Goal: Communication & Community: Answer question/provide support

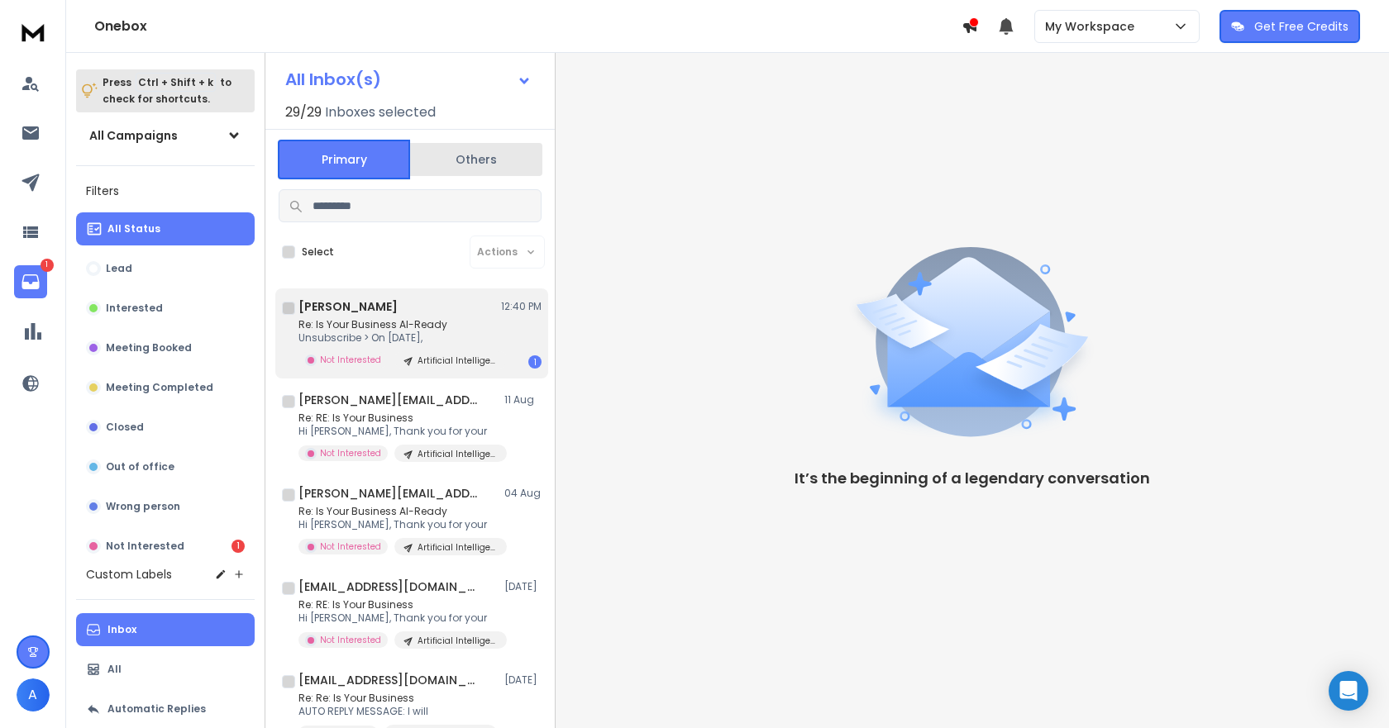
click at [421, 332] on p "Unsubscribe > On [DATE]," at bounding box center [397, 338] width 198 height 13
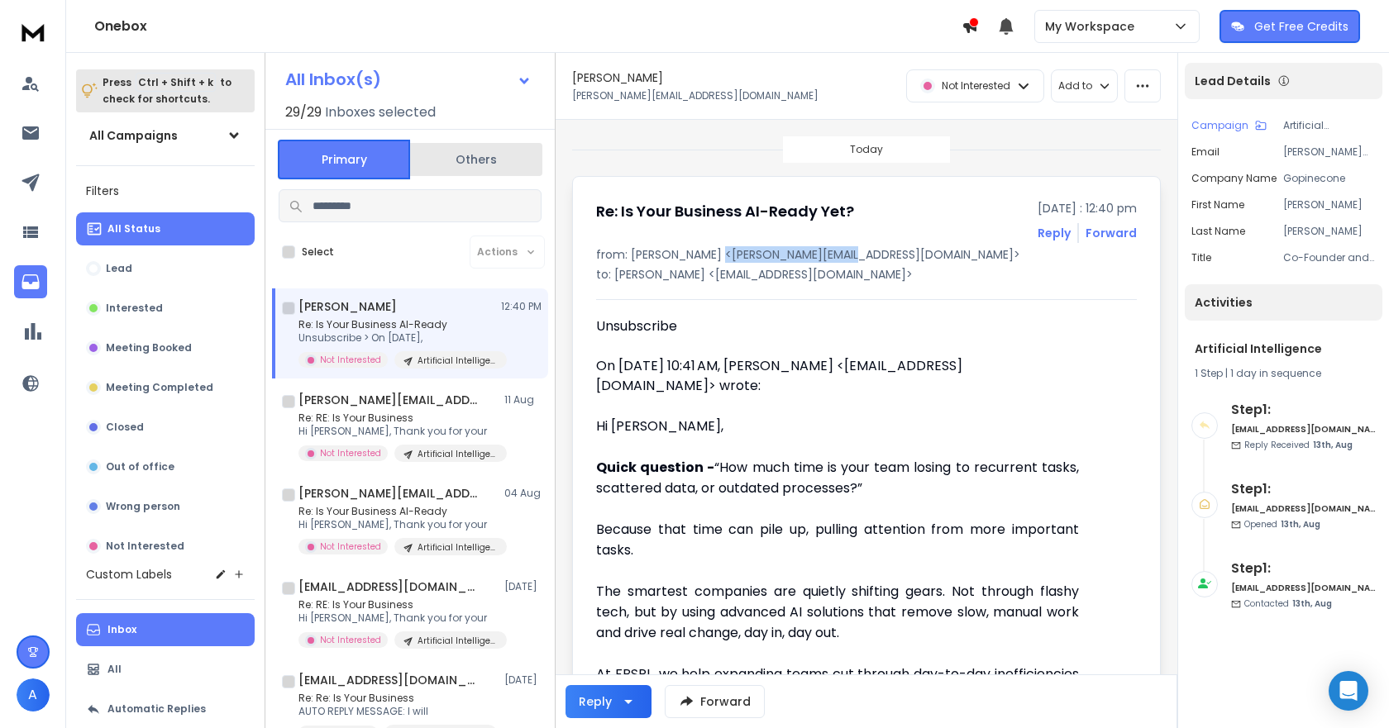
drag, startPoint x: 728, startPoint y: 254, endPoint x: 871, endPoint y: 258, distance: 143.1
click at [871, 258] on p "from: [PERSON_NAME] <[PERSON_NAME][EMAIL_ADDRESS][DOMAIN_NAME]>" at bounding box center [866, 254] width 541 height 17
copy p "[PERSON_NAME][EMAIL_ADDRESS][DOMAIN_NAME]"
click at [610, 701] on div "Reply" at bounding box center [595, 702] width 33 height 17
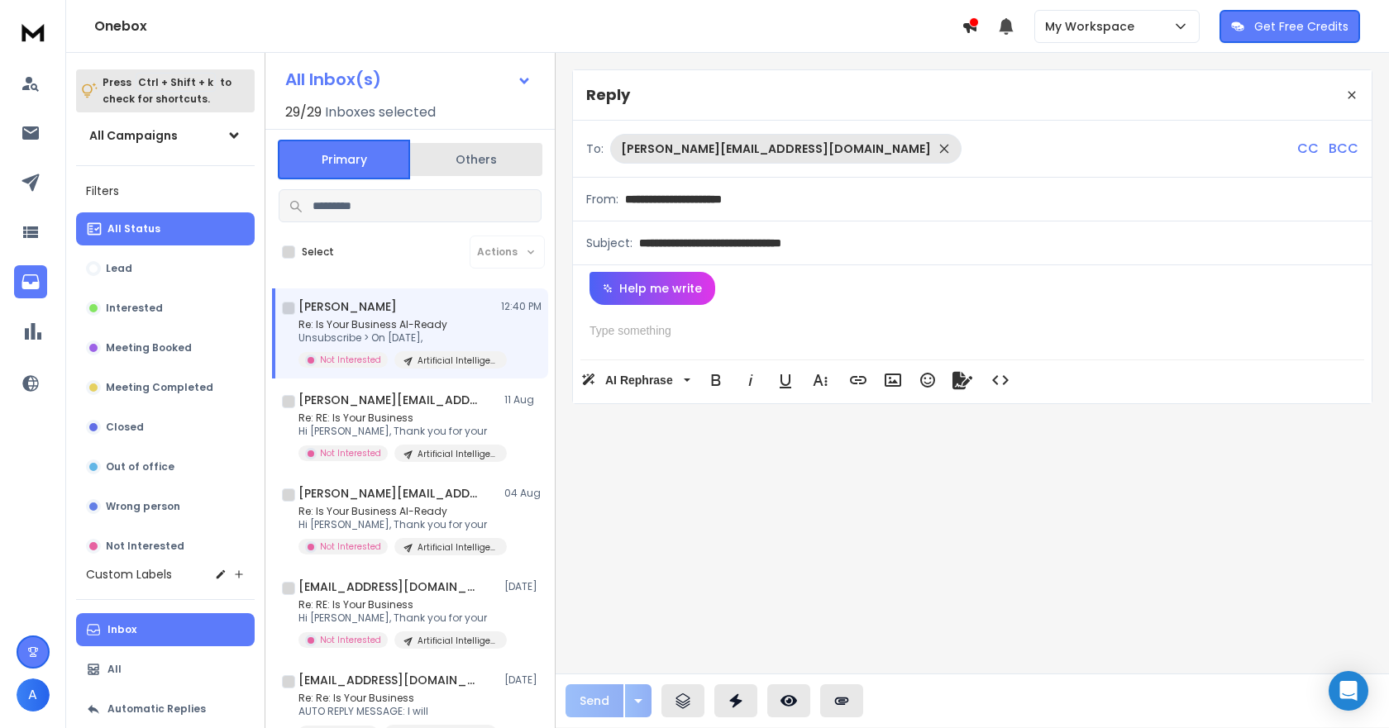
click at [631, 324] on div at bounding box center [972, 331] width 766 height 18
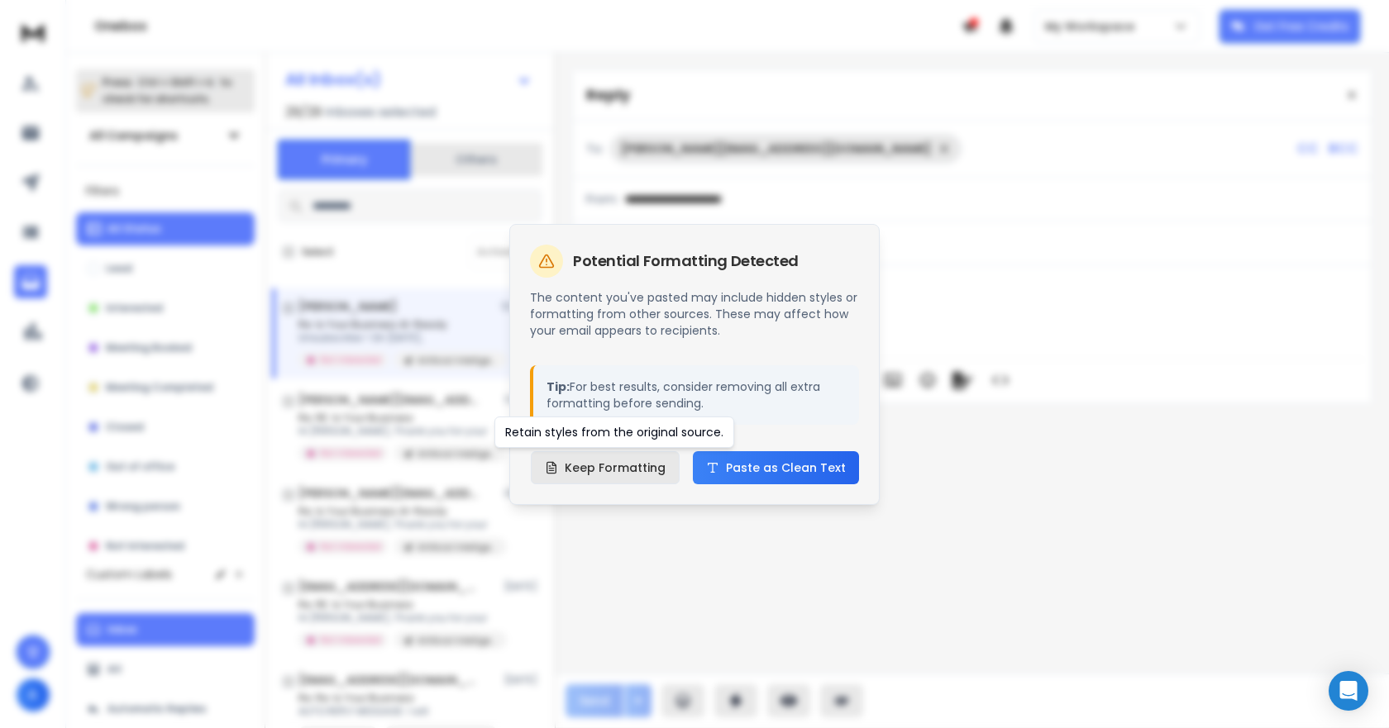
click at [639, 469] on button "Keep Formatting" at bounding box center [605, 467] width 149 height 33
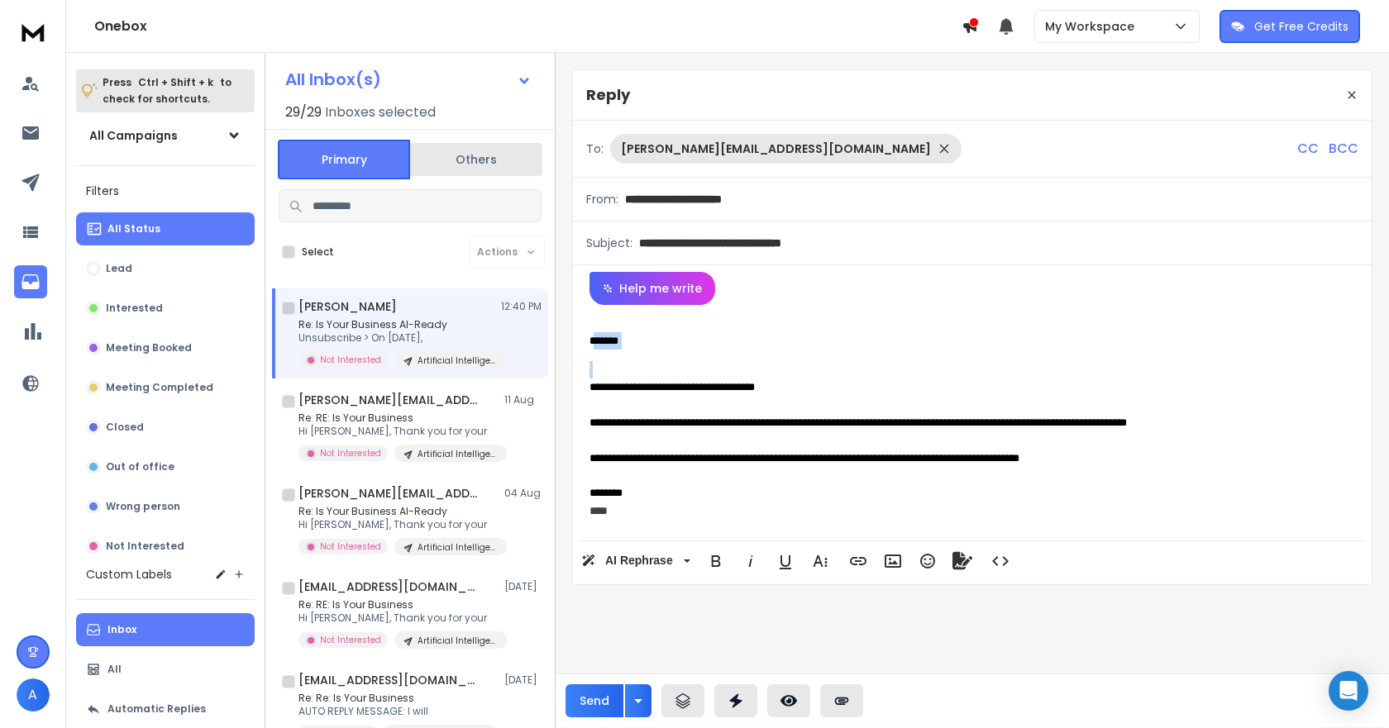
drag, startPoint x: 594, startPoint y: 341, endPoint x: 621, endPoint y: 375, distance: 43.0
click at [621, 375] on div "**********" at bounding box center [972, 421] width 799 height 232
click at [632, 401] on div at bounding box center [972, 405] width 766 height 17
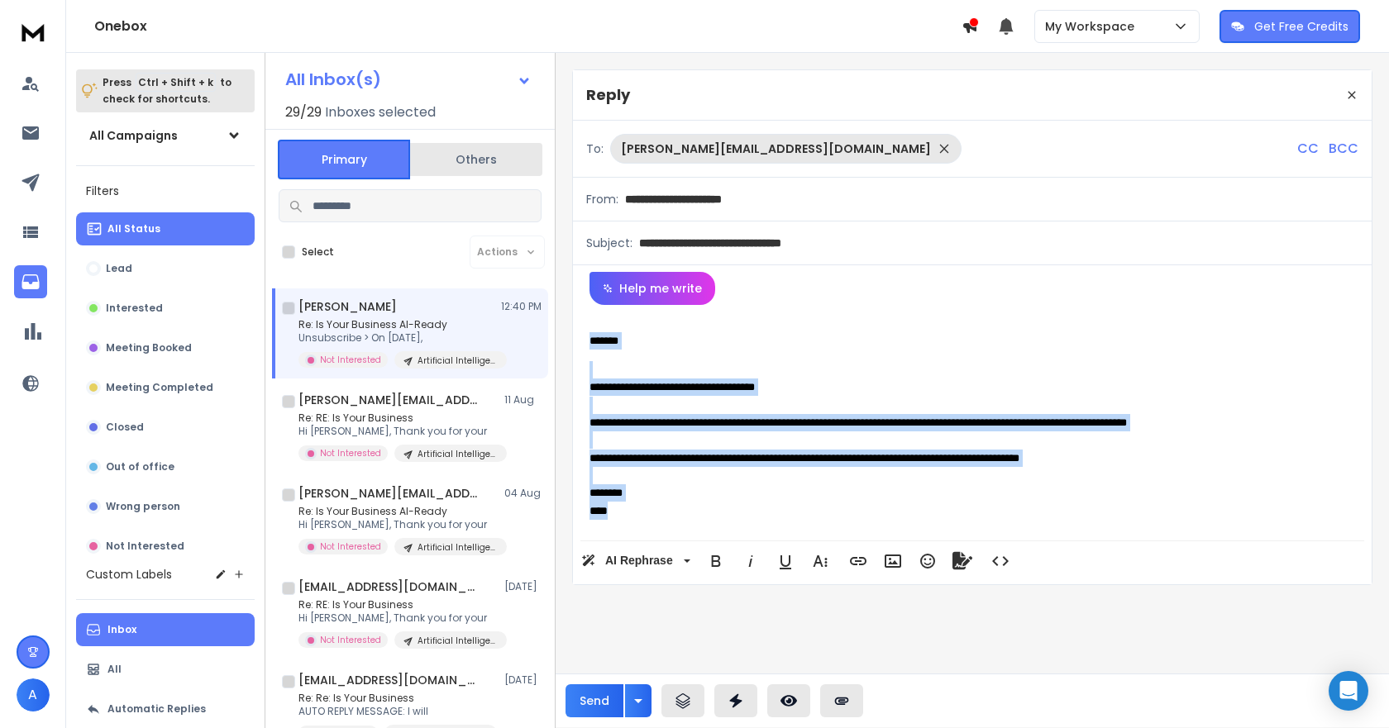
drag, startPoint x: 589, startPoint y: 339, endPoint x: 626, endPoint y: 514, distance: 179.0
click at [626, 514] on div "**********" at bounding box center [972, 421] width 799 height 232
click at [685, 562] on button "AI Rephrase AI Rephrase" at bounding box center [636, 561] width 116 height 33
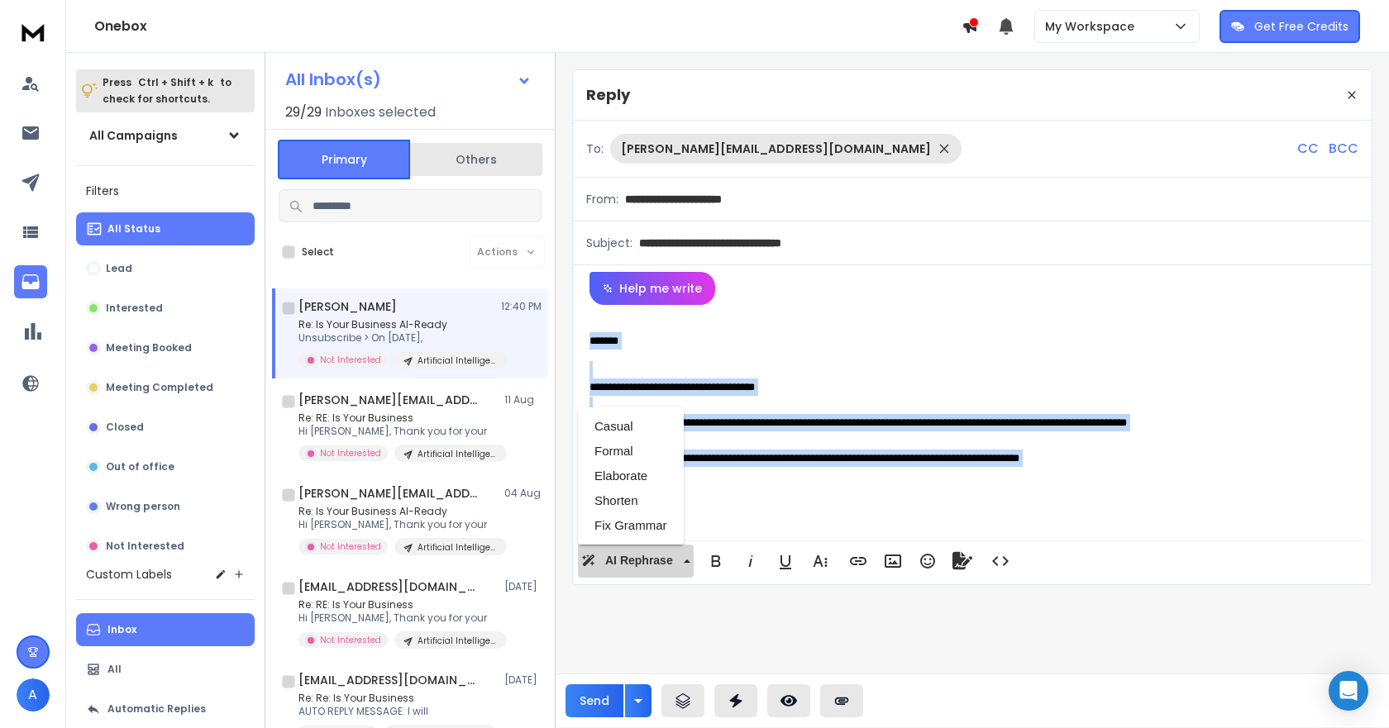
click at [966, 392] on div "**********" at bounding box center [969, 387] width 761 height 17
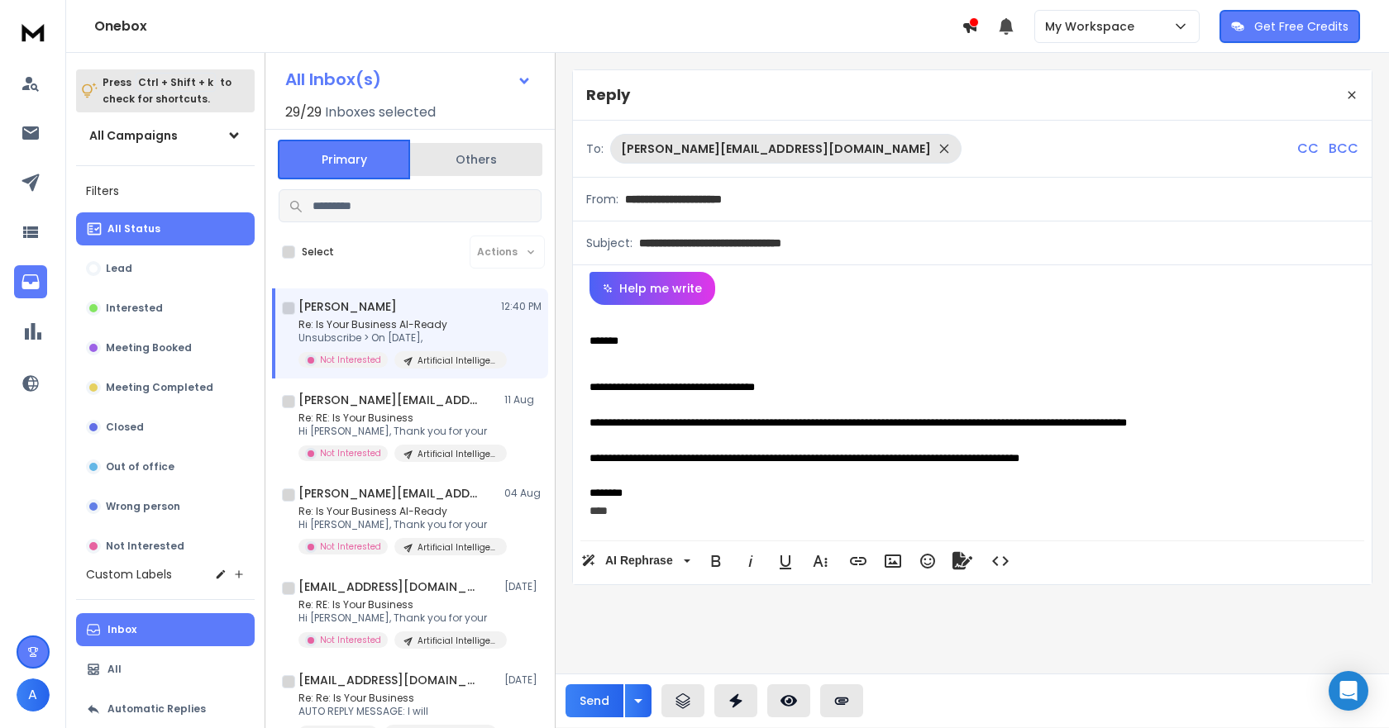
click at [642, 505] on div "****" at bounding box center [969, 511] width 761 height 18
click at [599, 699] on button "Send" at bounding box center [595, 701] width 58 height 33
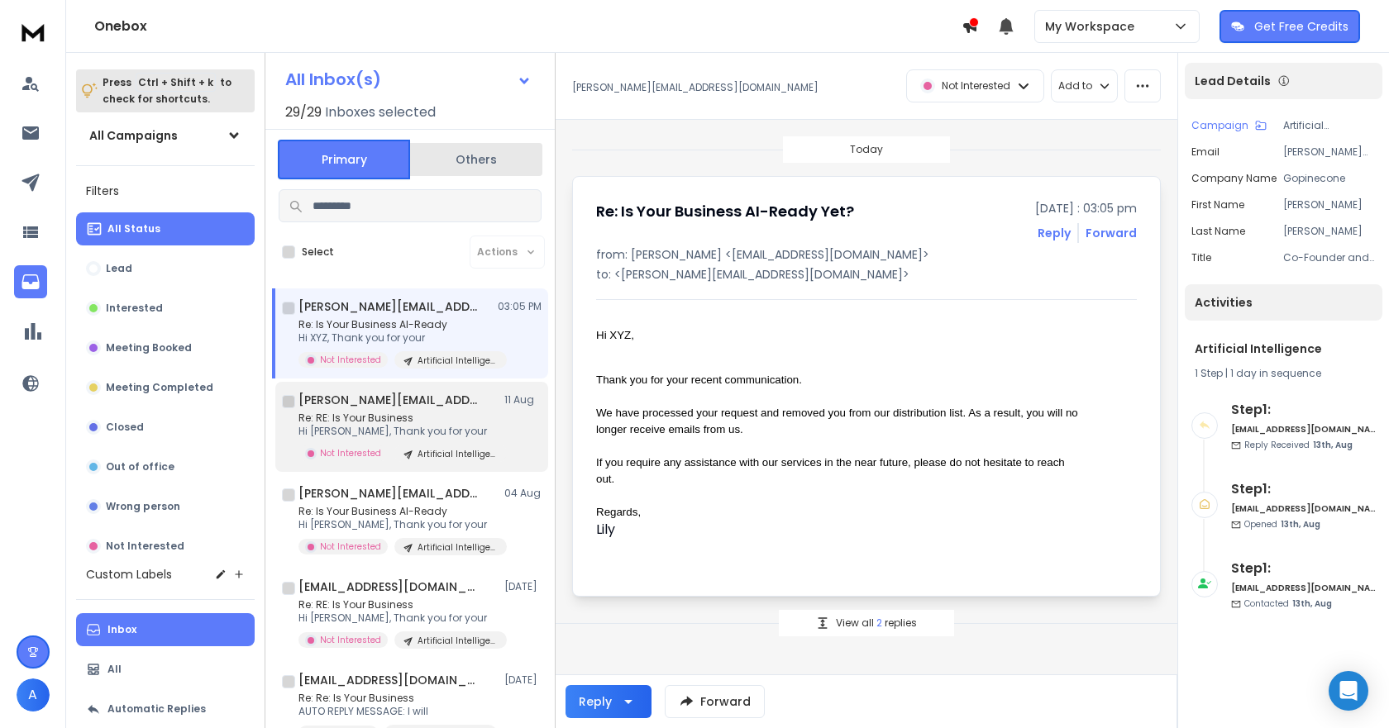
click at [382, 422] on p "Re: RE: Is Your Business" at bounding box center [397, 418] width 198 height 13
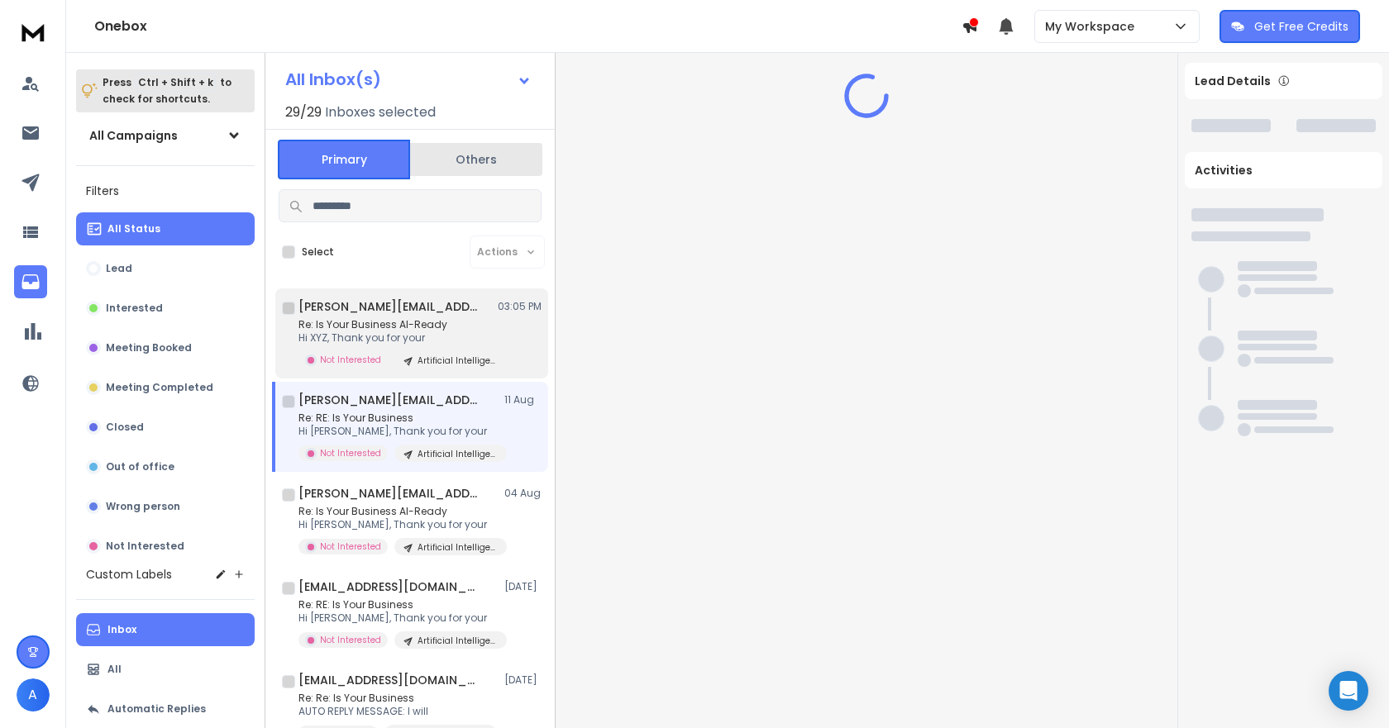
click at [371, 335] on p "Hi XYZ, Thank you for your" at bounding box center [397, 338] width 198 height 13
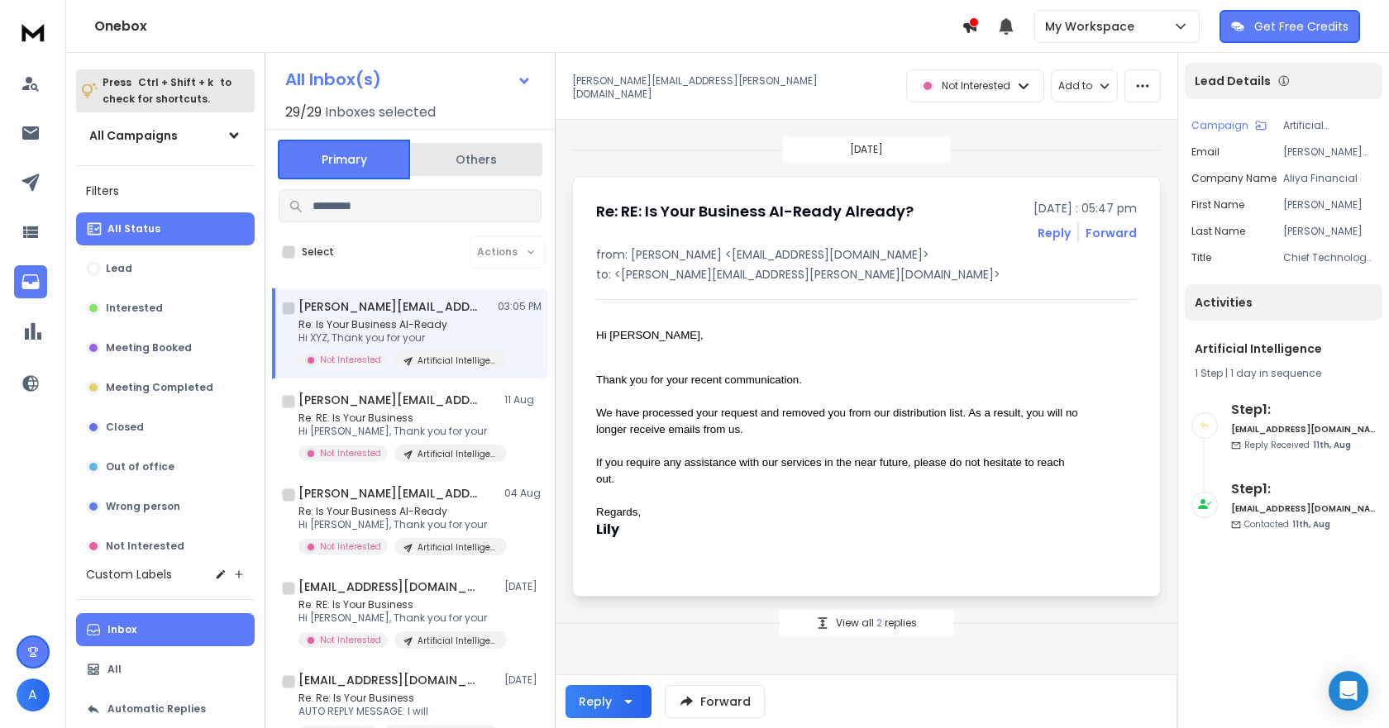
scroll to position [1, 0]
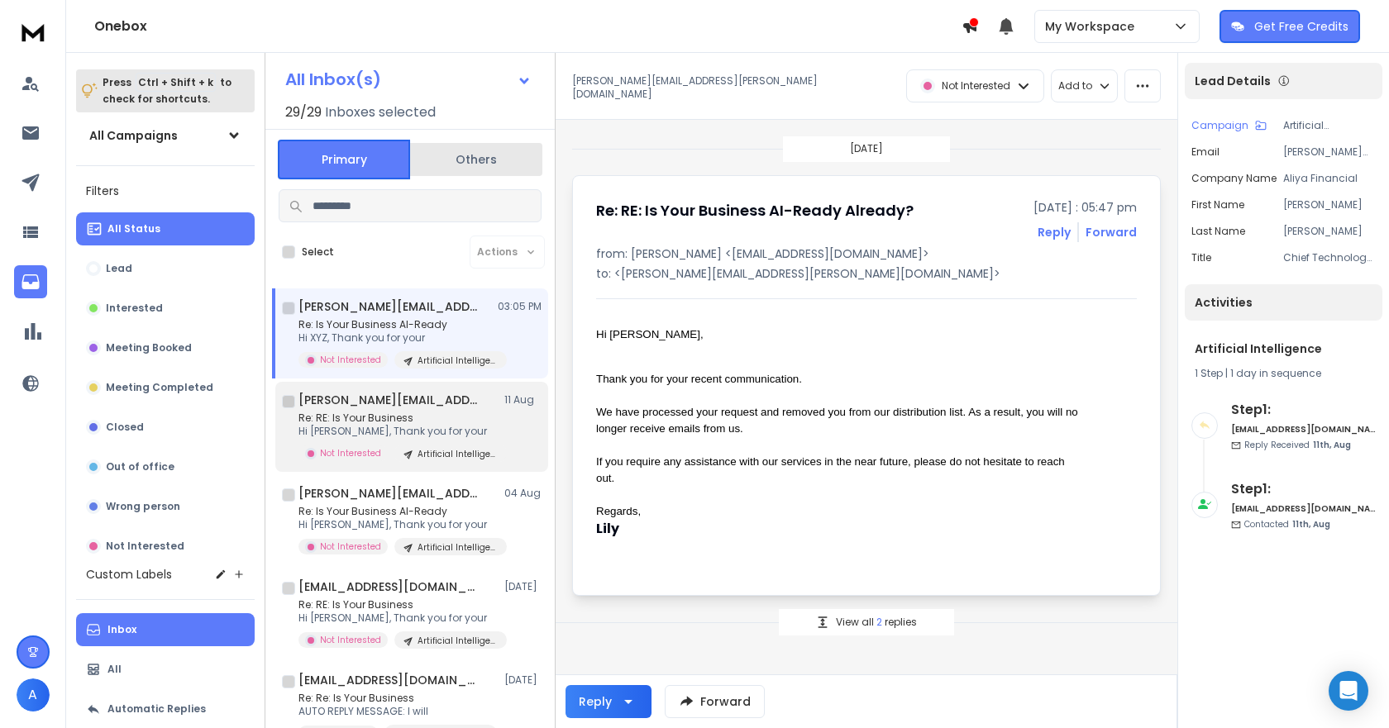
click at [395, 413] on p "Re: RE: Is Your Business" at bounding box center [397, 418] width 198 height 13
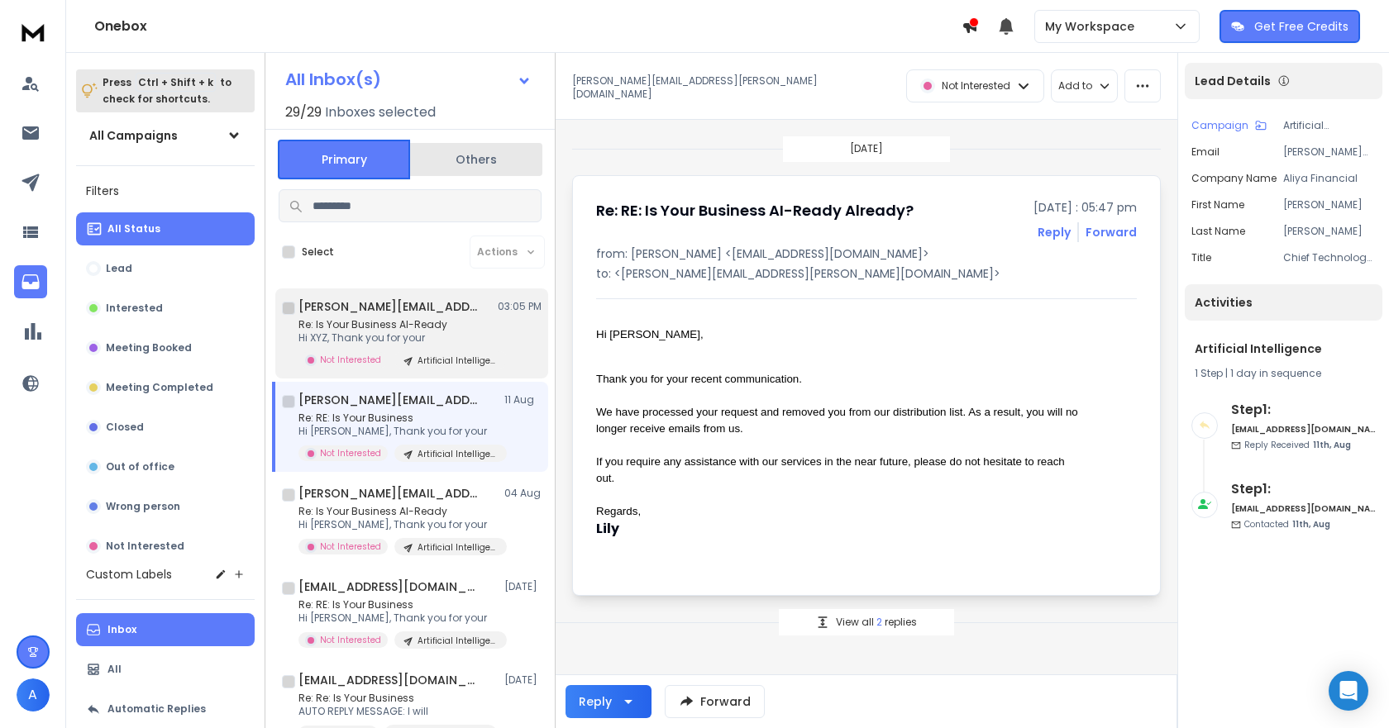
click at [423, 323] on p "Re: Is Your Business AI-Ready" at bounding box center [397, 324] width 198 height 13
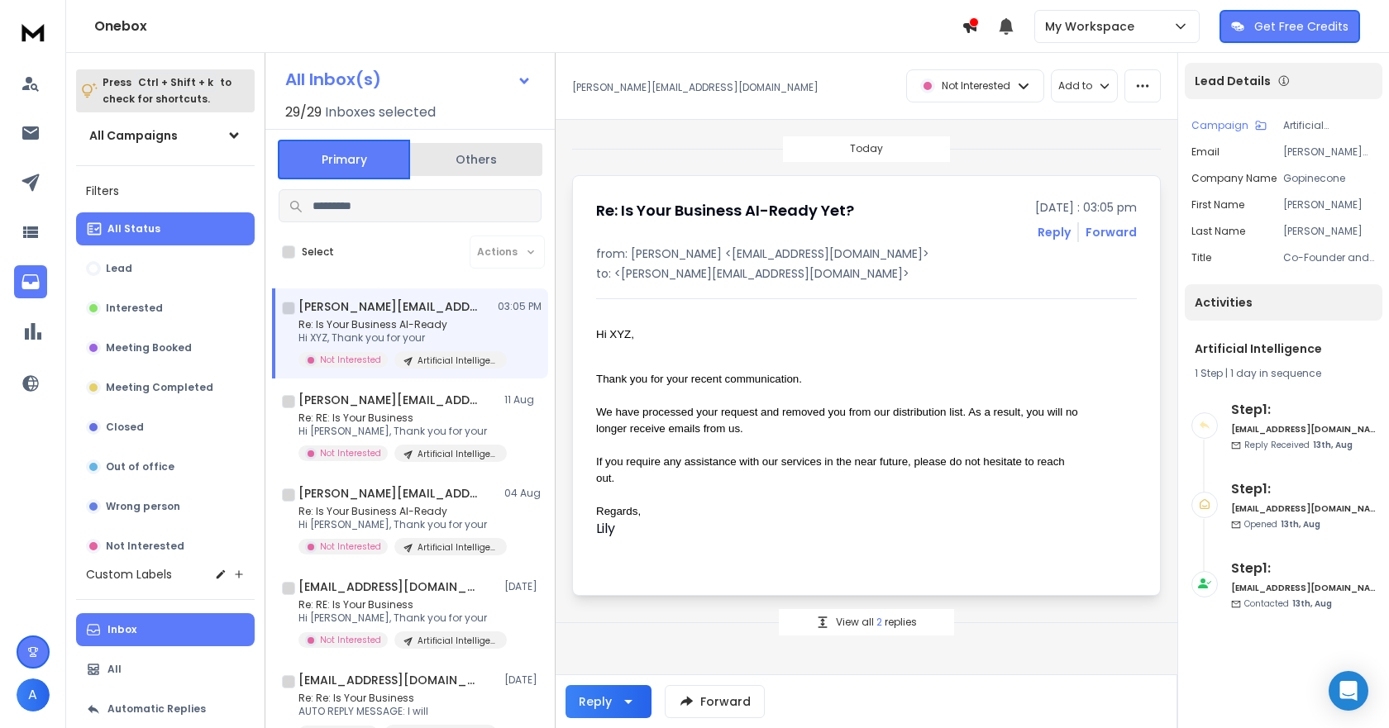
click at [876, 626] on span "2" at bounding box center [880, 622] width 8 height 14
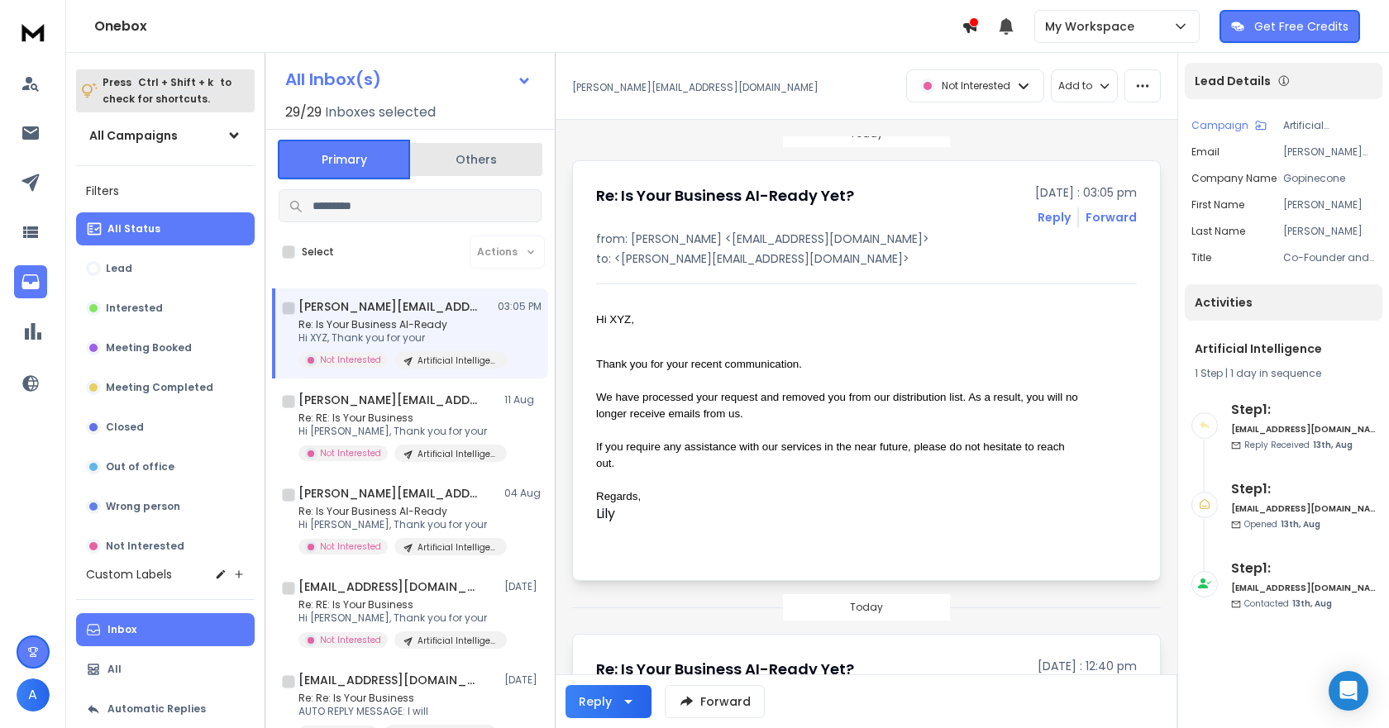
scroll to position [0, 0]
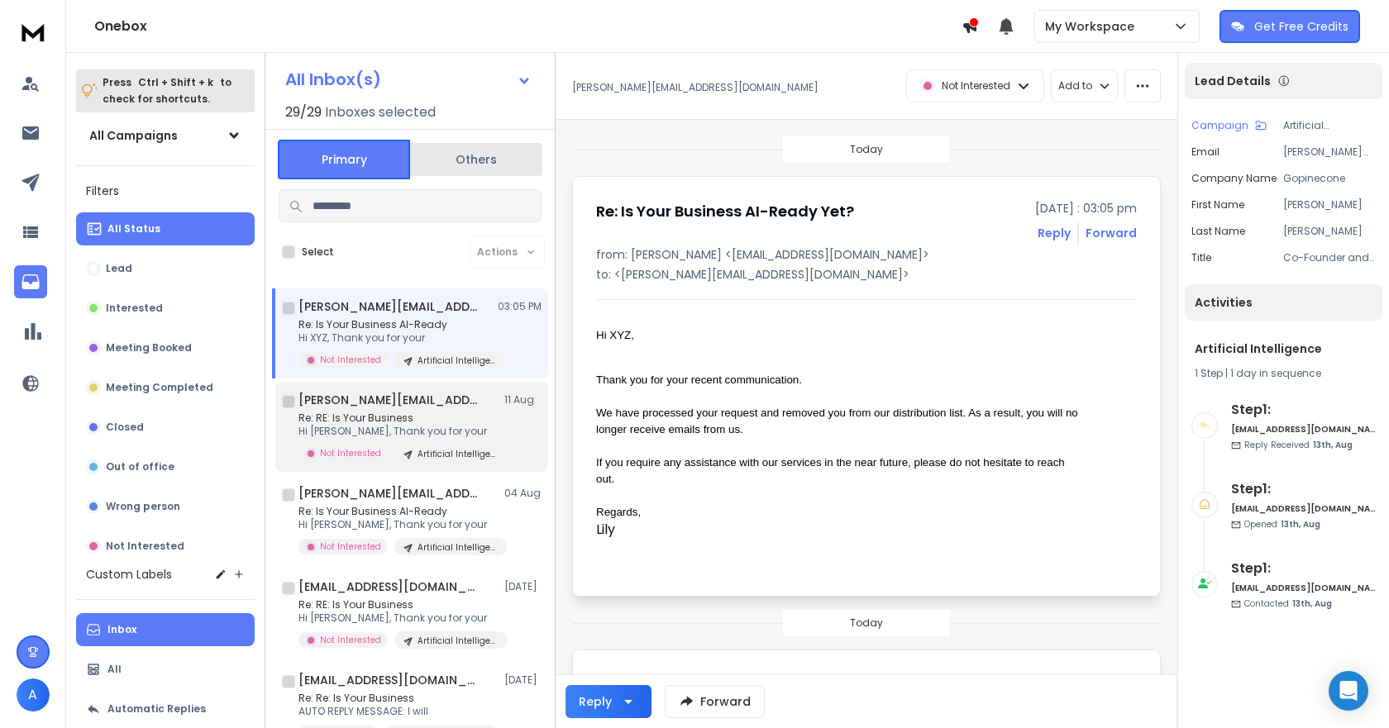
click at [382, 415] on p "Re: RE: Is Your Business" at bounding box center [397, 418] width 198 height 13
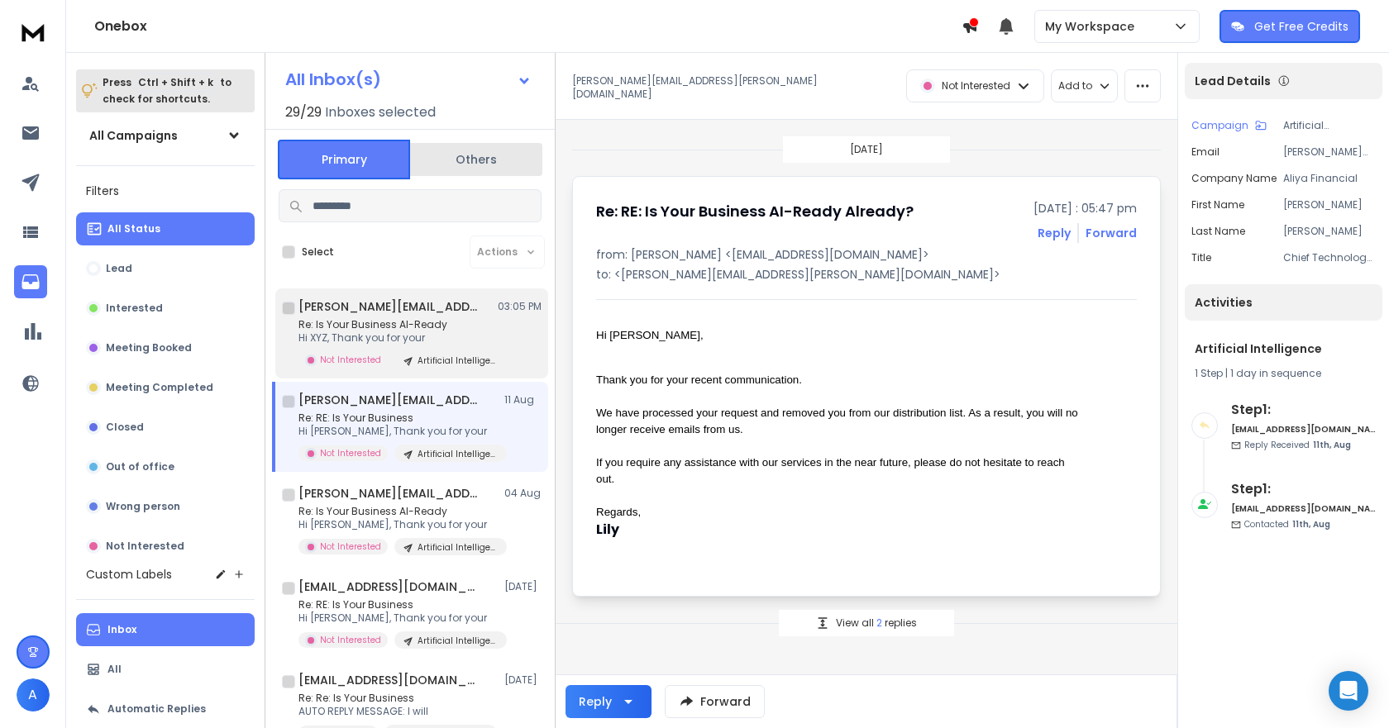
click at [389, 317] on div "[PERSON_NAME][EMAIL_ADDRESS][DOMAIN_NAME] 03:05 PM Re: Is Your Business AI-Read…" at bounding box center [419, 333] width 243 height 70
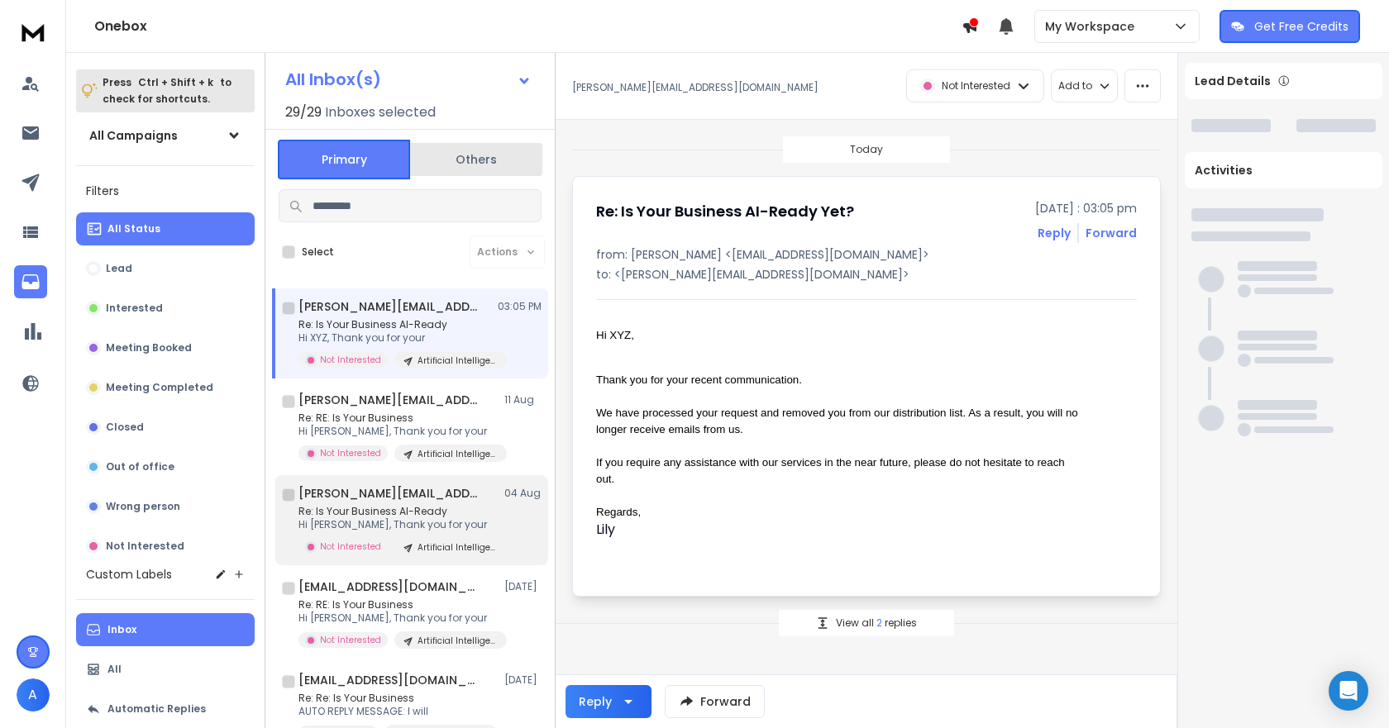
click at [424, 501] on h1 "[PERSON_NAME][EMAIL_ADDRESS][DOMAIN_NAME]" at bounding box center [389, 493] width 182 height 17
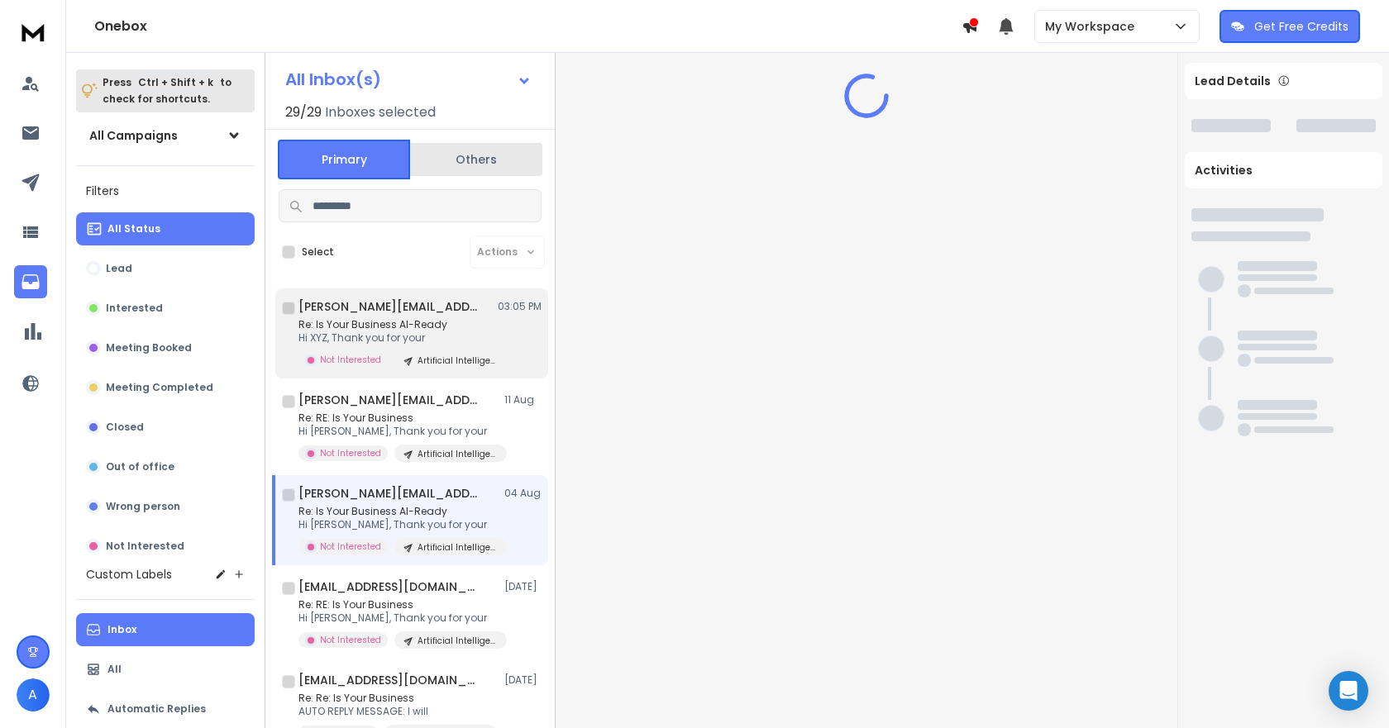
click at [403, 336] on p "Hi XYZ, Thank you for your" at bounding box center [397, 338] width 198 height 13
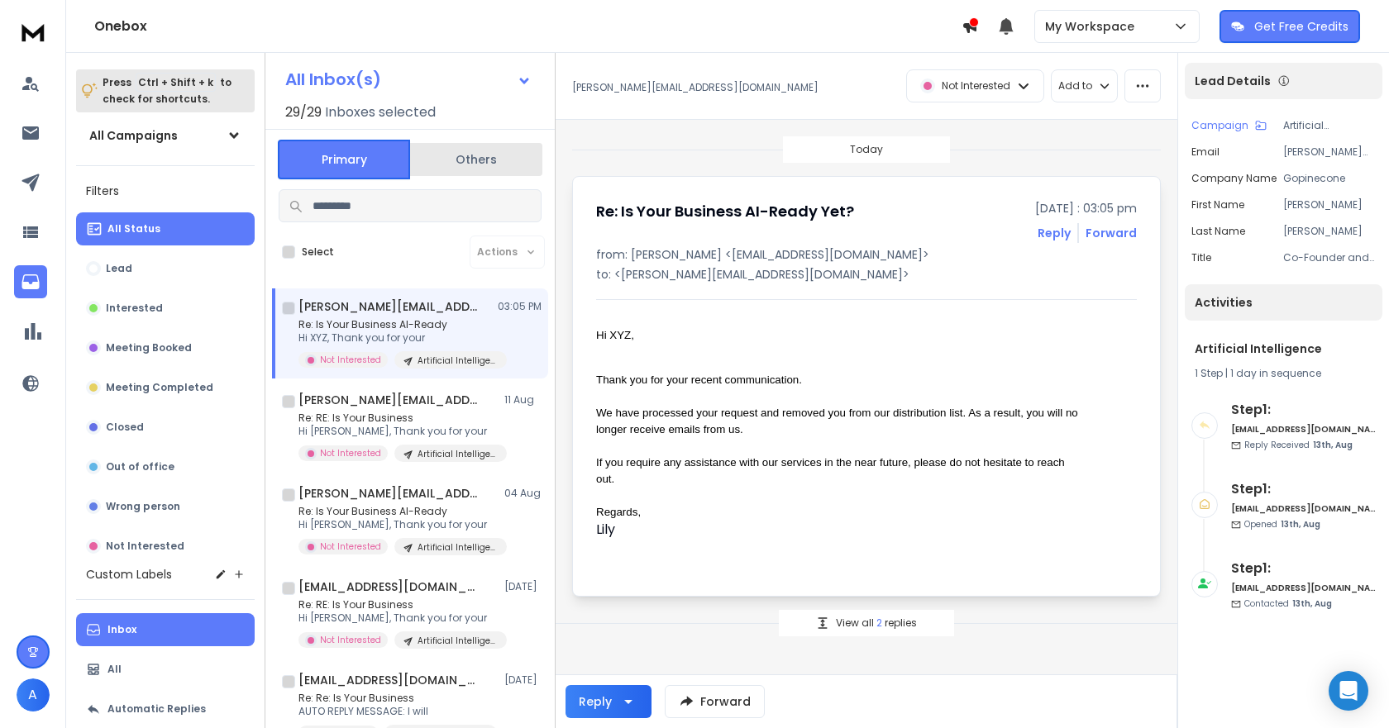
scroll to position [1, 0]
click at [865, 628] on p "View all 2 replies" at bounding box center [876, 622] width 81 height 13
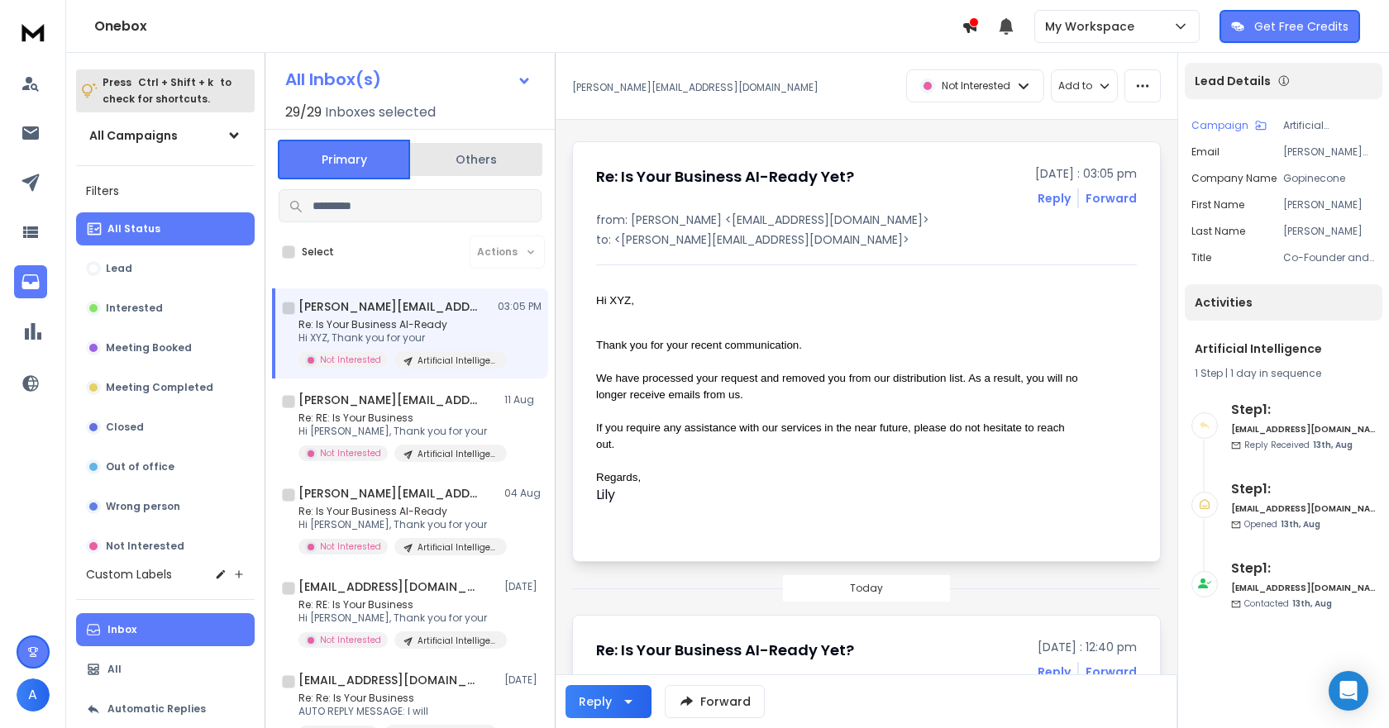
scroll to position [0, 0]
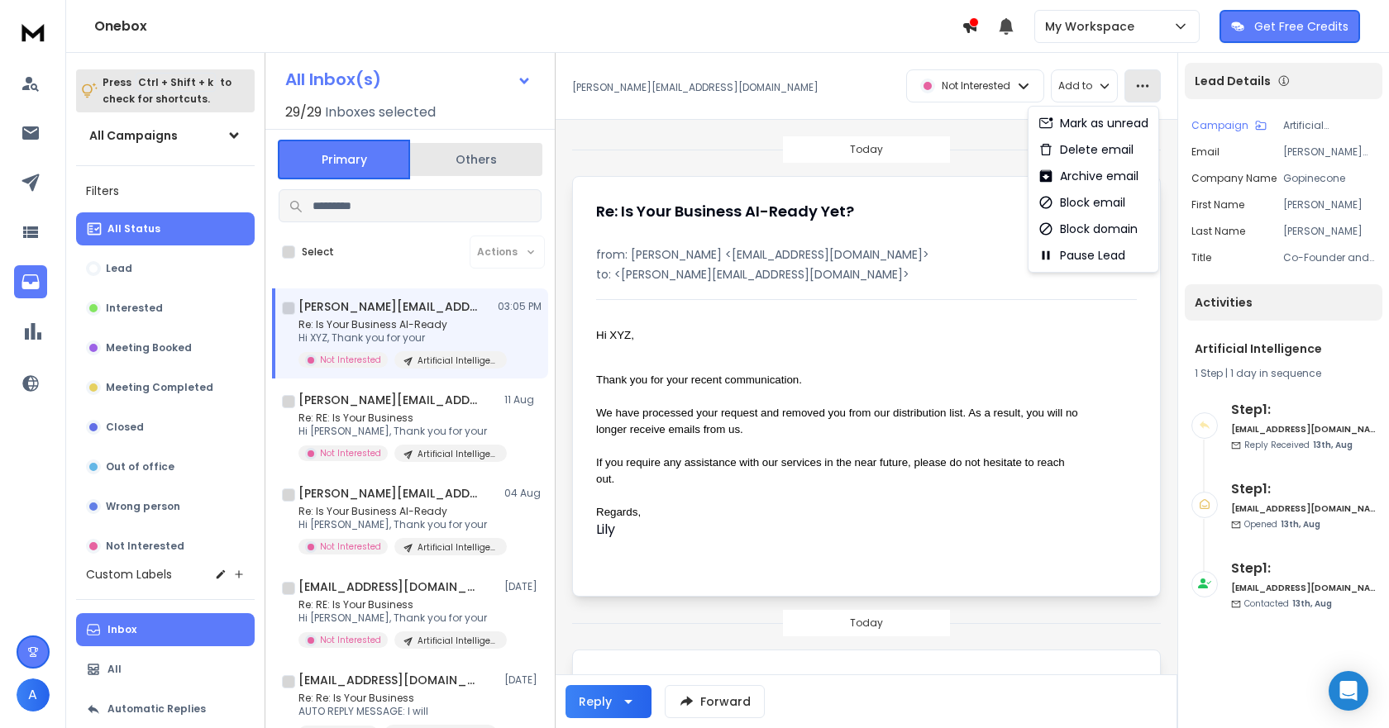
click at [1155, 80] on button "button" at bounding box center [1142, 85] width 36 height 33
click at [1165, 377] on div "[DATE] Re: Is Your Business AI-Ready Yet? [DATE] : 03:05 pm Reply Forward from:…" at bounding box center [867, 366] width 622 height 461
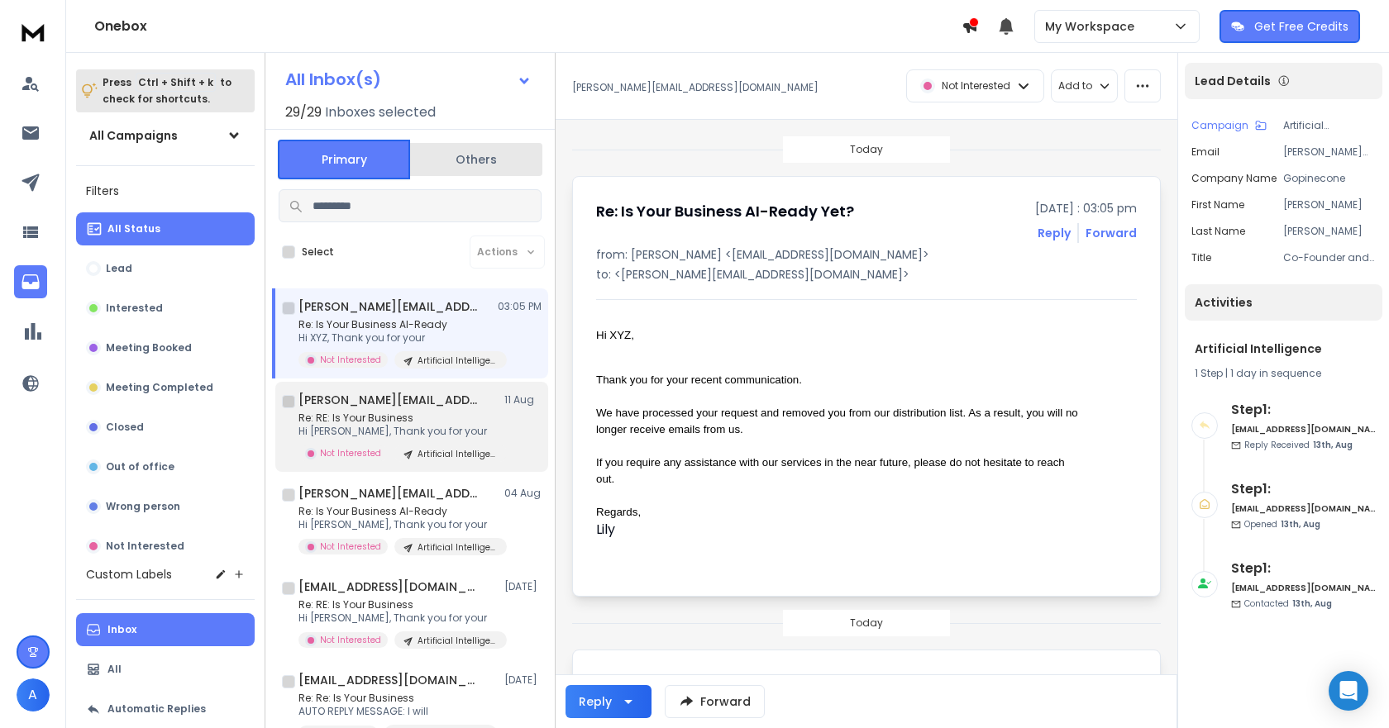
click at [345, 404] on h1 "[PERSON_NAME][EMAIL_ADDRESS][PERSON_NAME][DOMAIN_NAME]" at bounding box center [389, 400] width 182 height 17
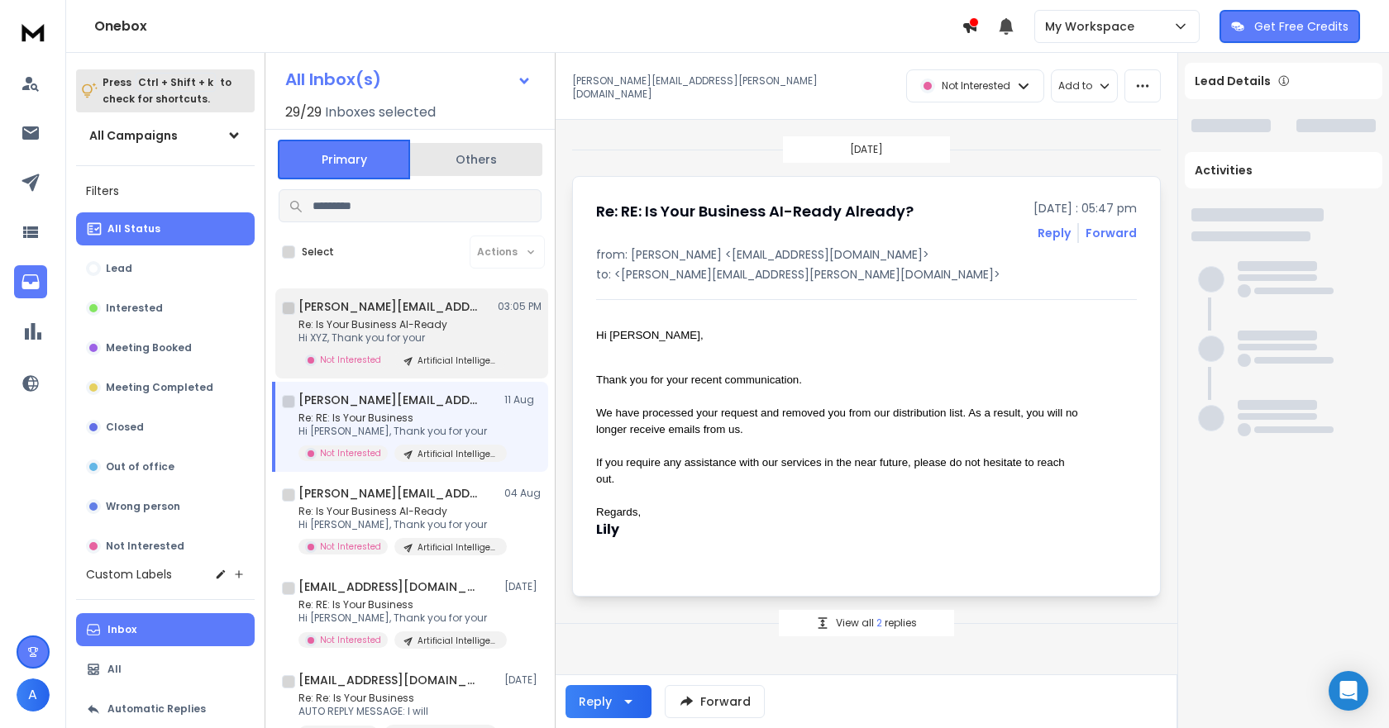
click at [389, 339] on p "Hi XYZ, Thank you for your" at bounding box center [397, 338] width 198 height 13
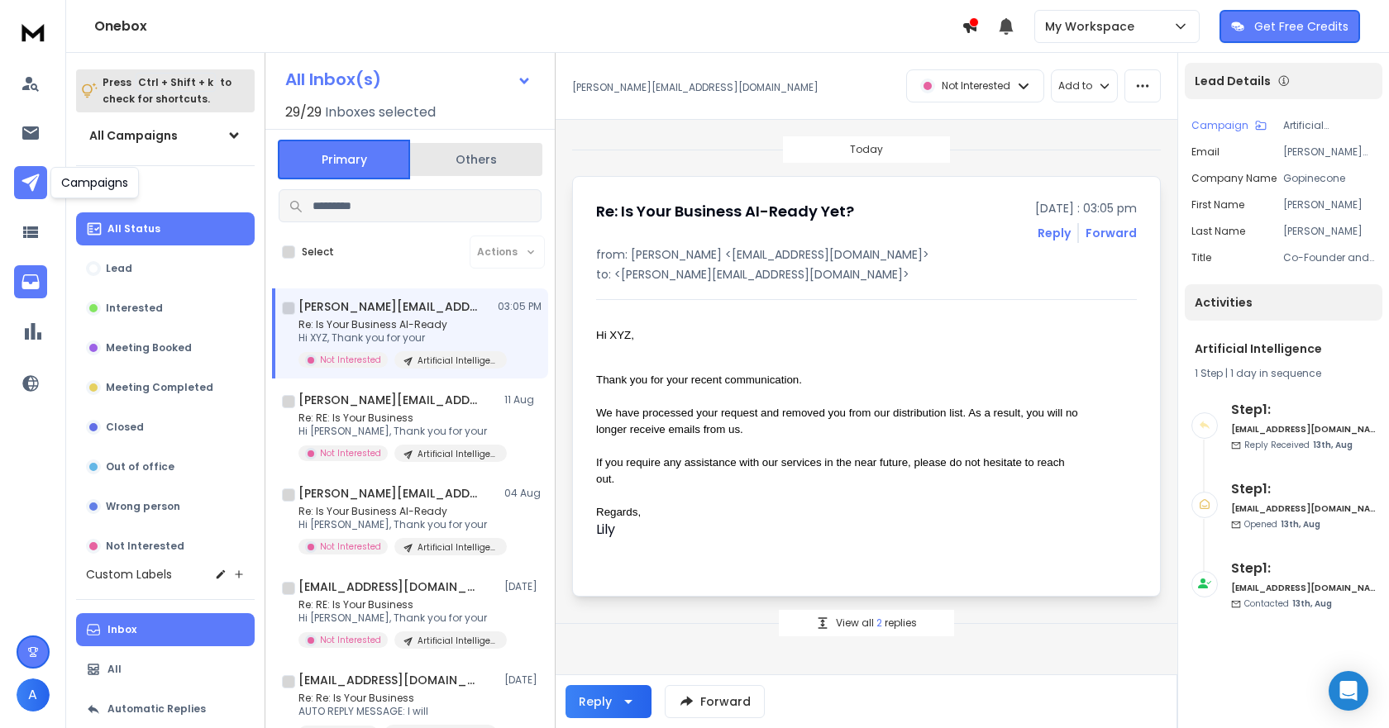
click at [41, 180] on link at bounding box center [30, 182] width 33 height 33
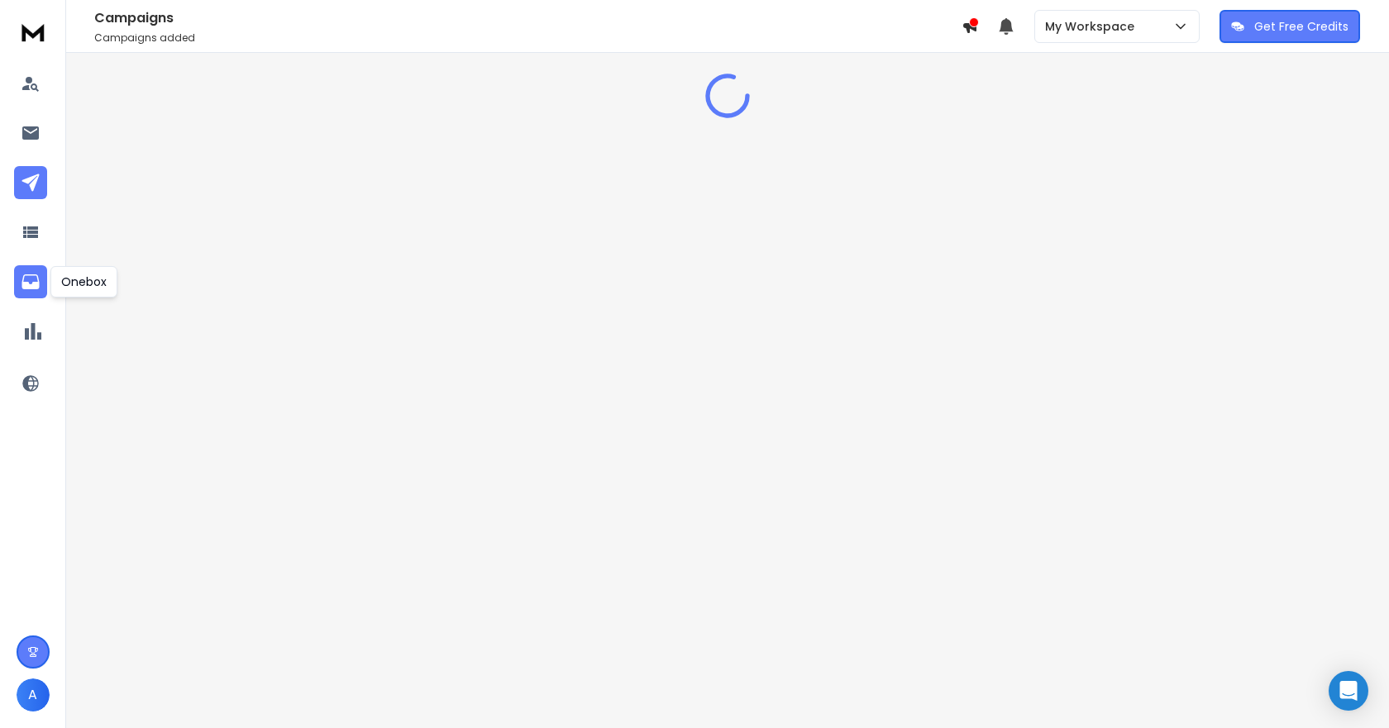
click at [31, 280] on icon at bounding box center [31, 282] width 20 height 20
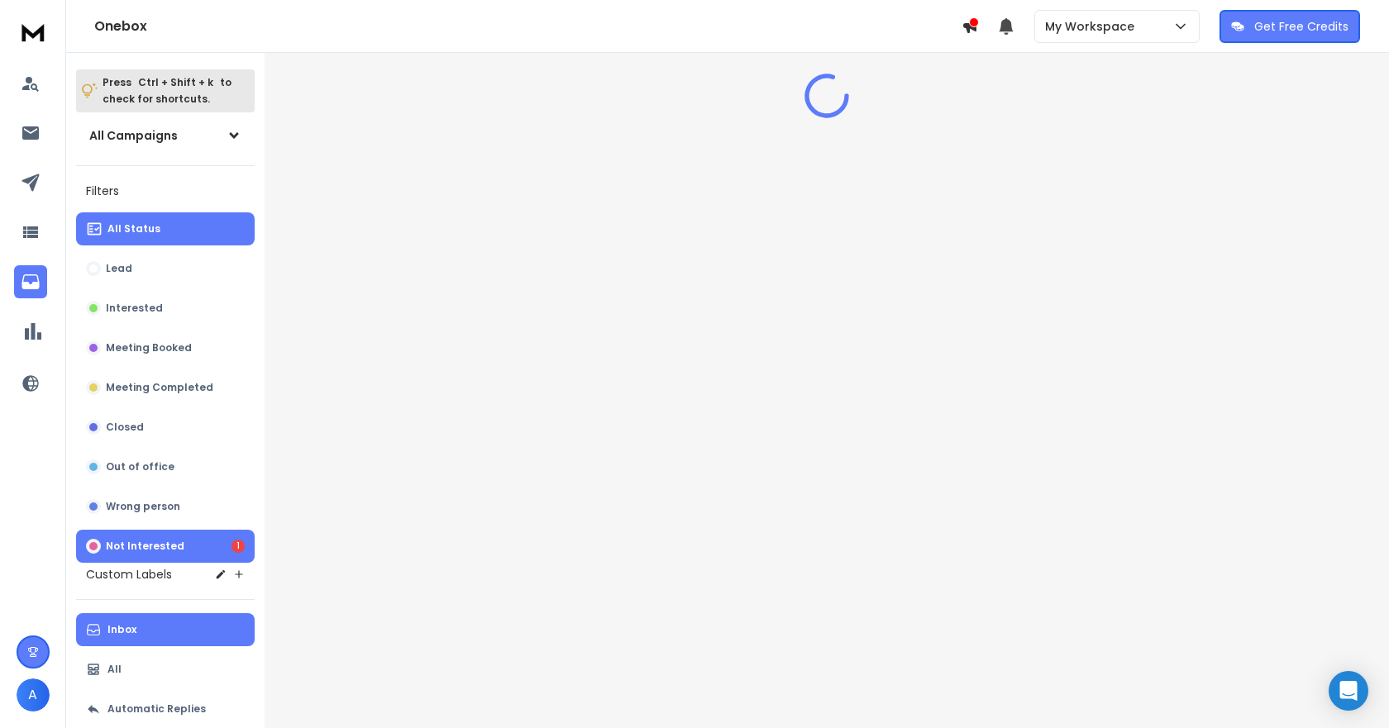
click at [142, 542] on p "Not Interested" at bounding box center [145, 546] width 79 height 13
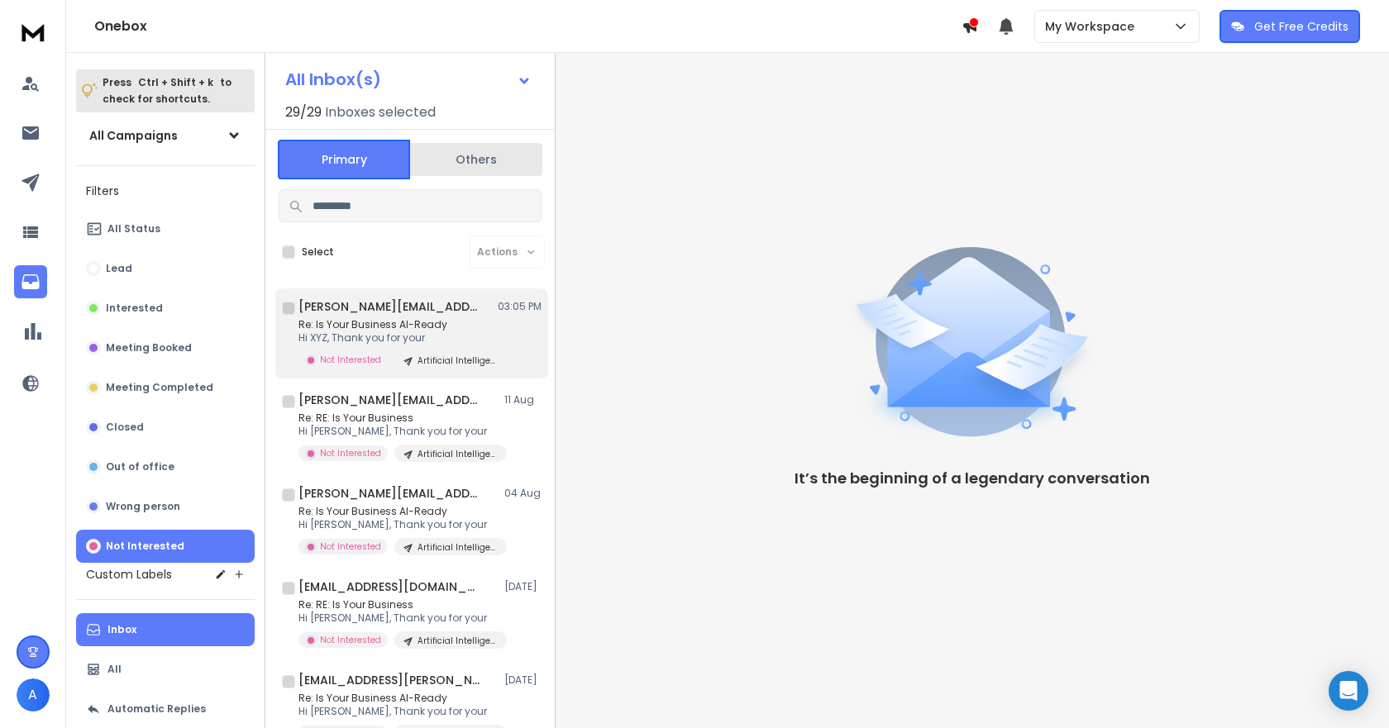
click at [285, 303] on button "button" at bounding box center [288, 308] width 13 height 13
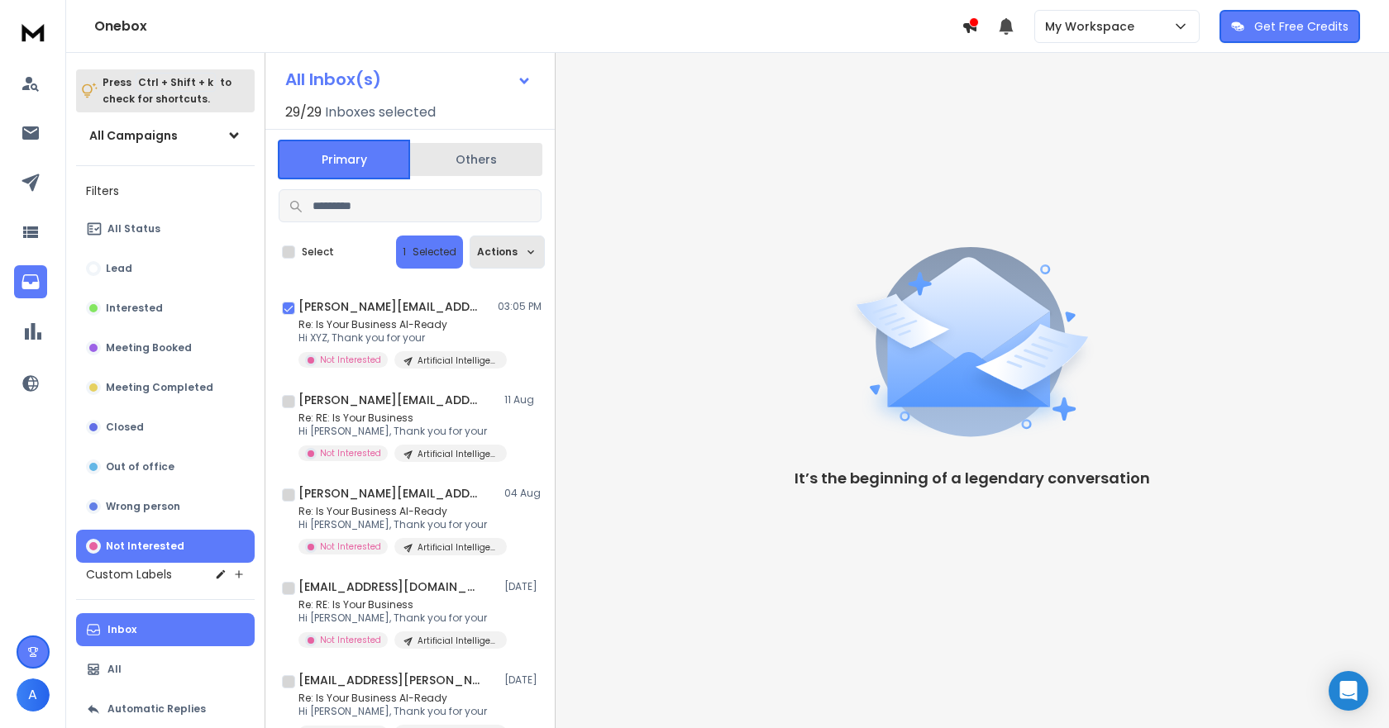
click at [534, 252] on icon "button" at bounding box center [530, 252] width 13 height 13
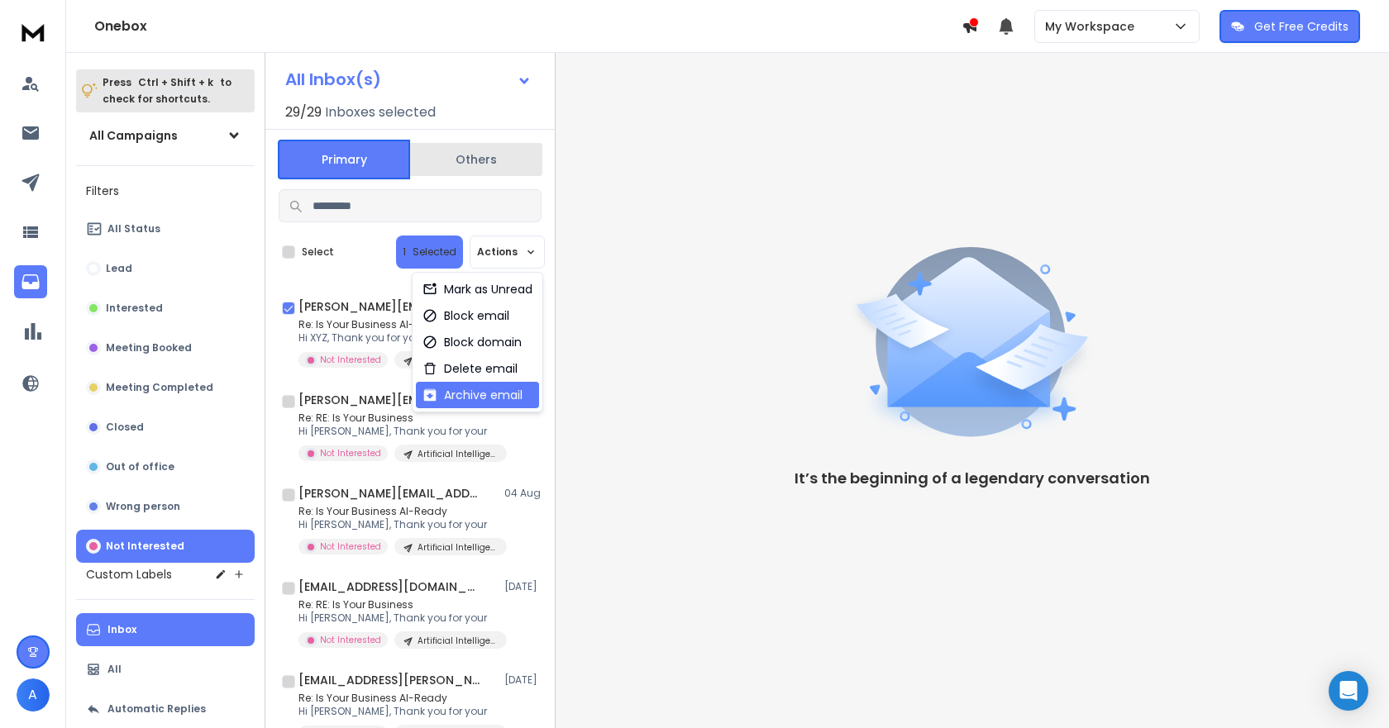
click at [497, 388] on div "Archive email" at bounding box center [472, 395] width 100 height 17
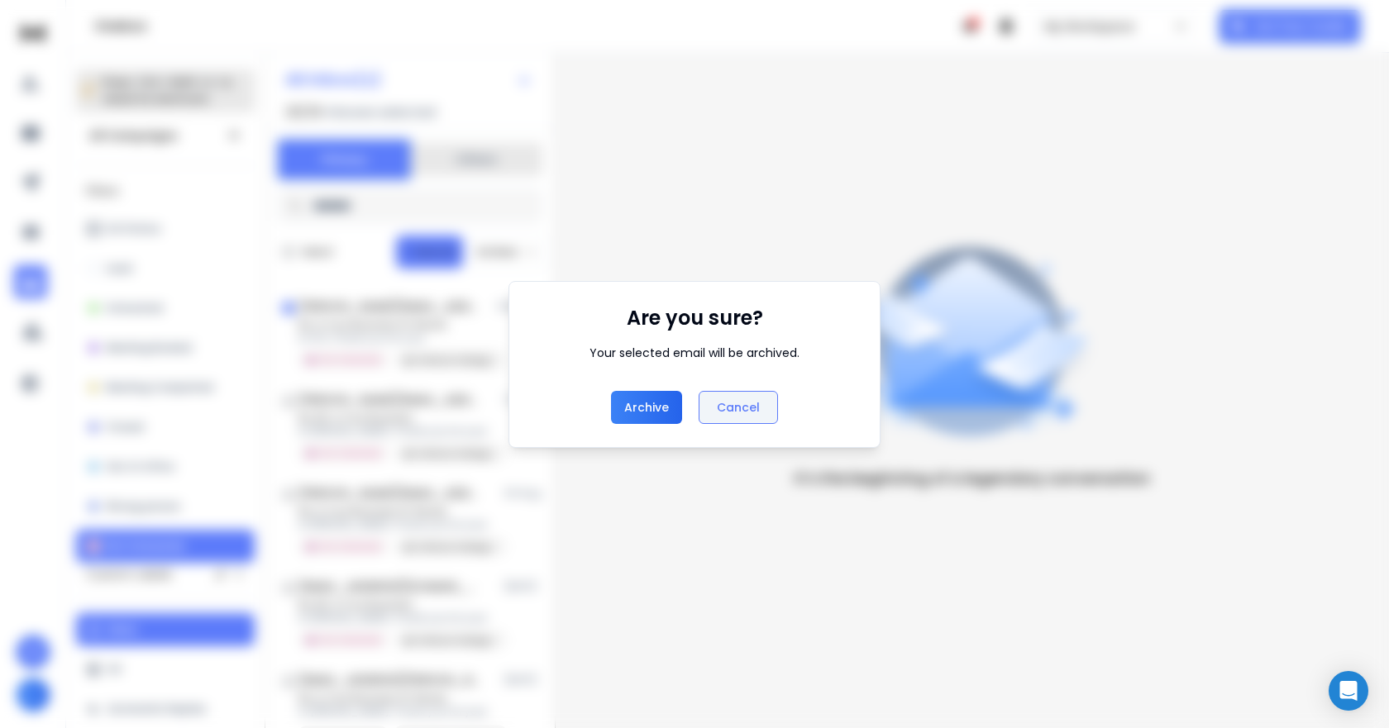
click at [647, 409] on p "archive" at bounding box center [646, 407] width 45 height 17
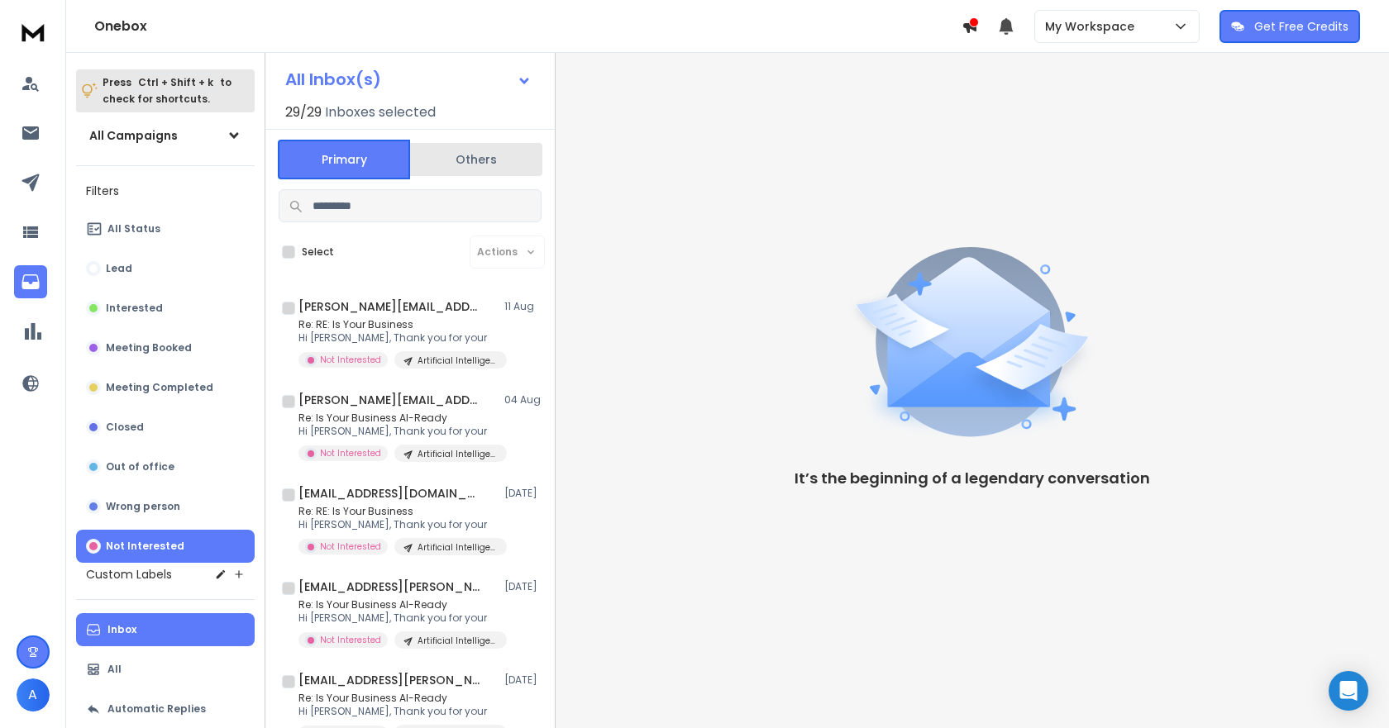
click at [466, 153] on button "Others" at bounding box center [476, 159] width 132 height 36
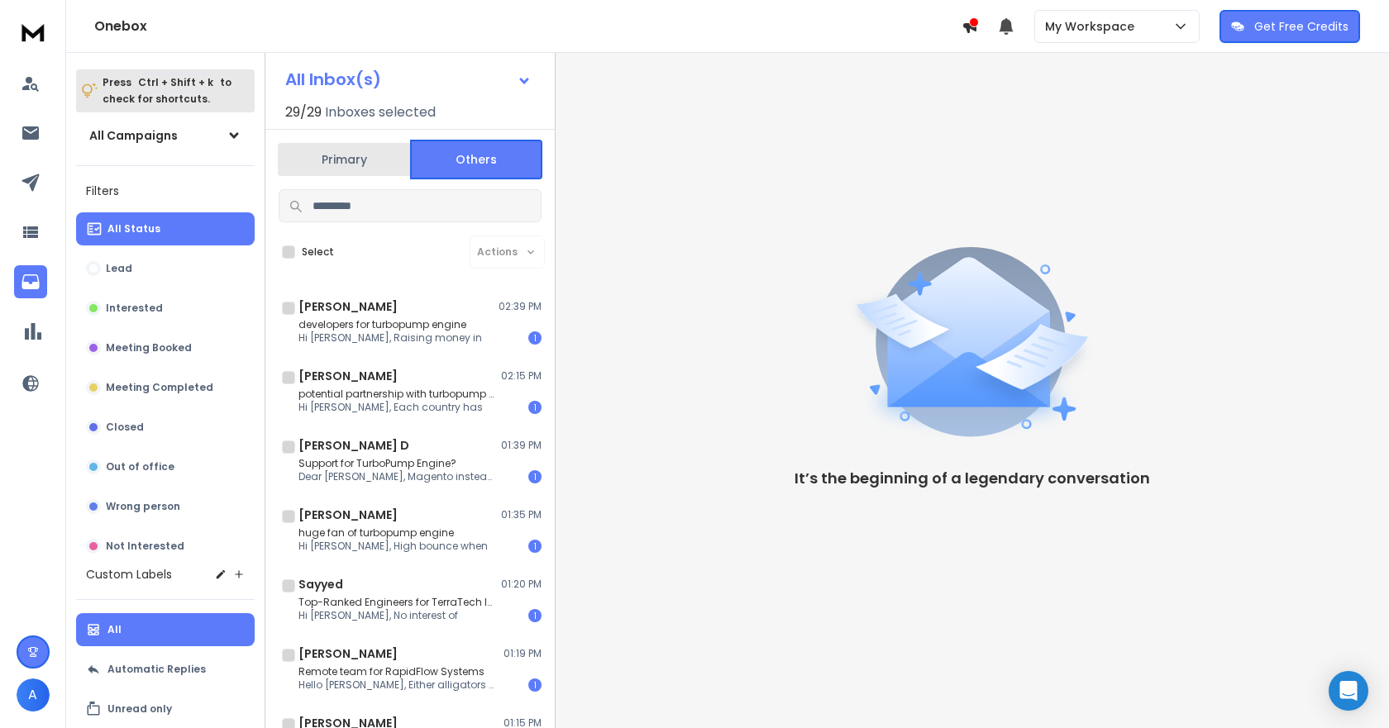
click at [340, 169] on button "Primary" at bounding box center [344, 159] width 132 height 36
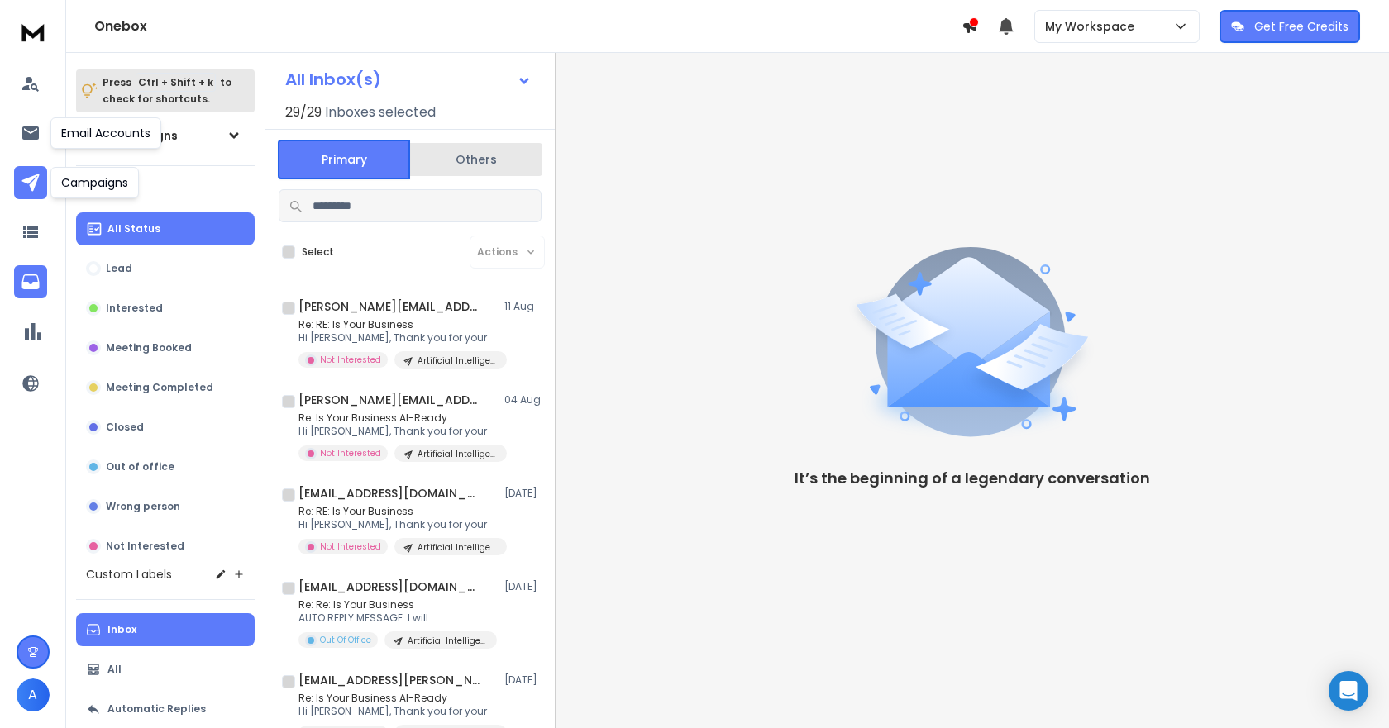
click at [29, 182] on icon at bounding box center [29, 182] width 17 height 17
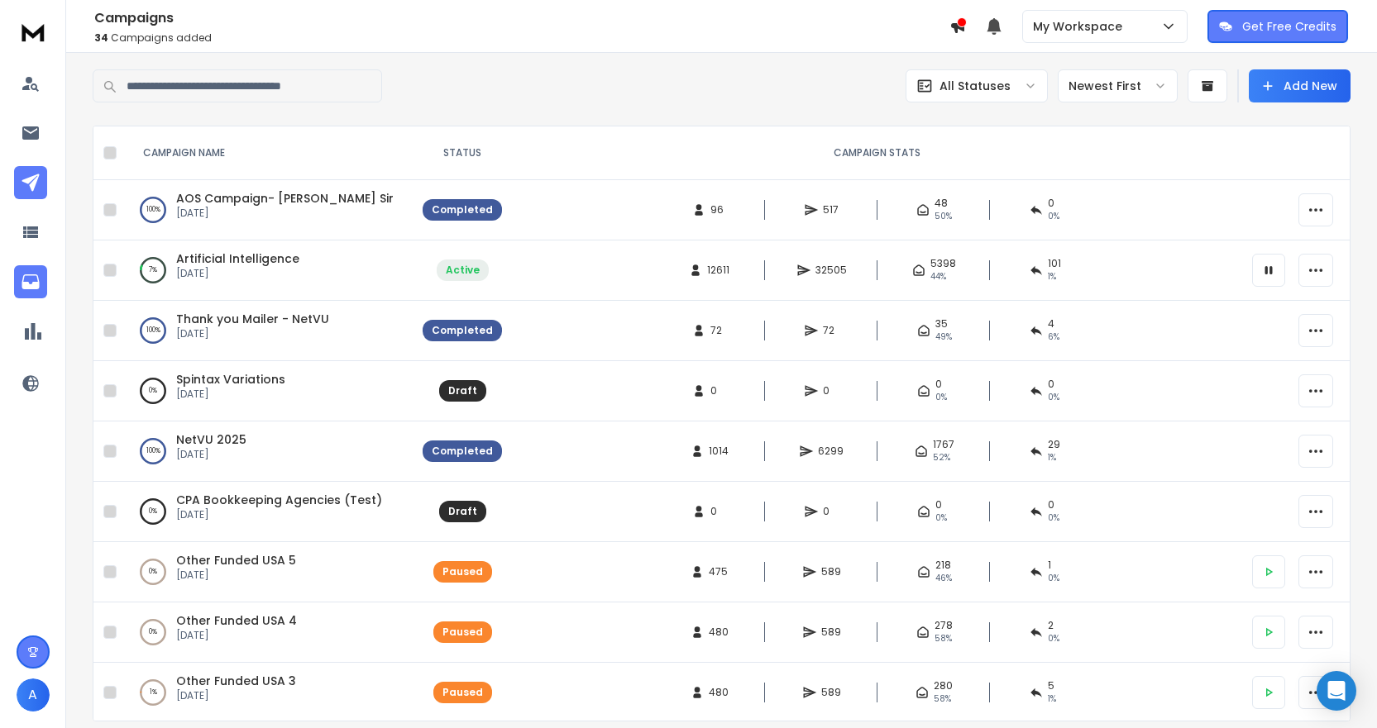
click at [45, 284] on link at bounding box center [30, 281] width 33 height 33
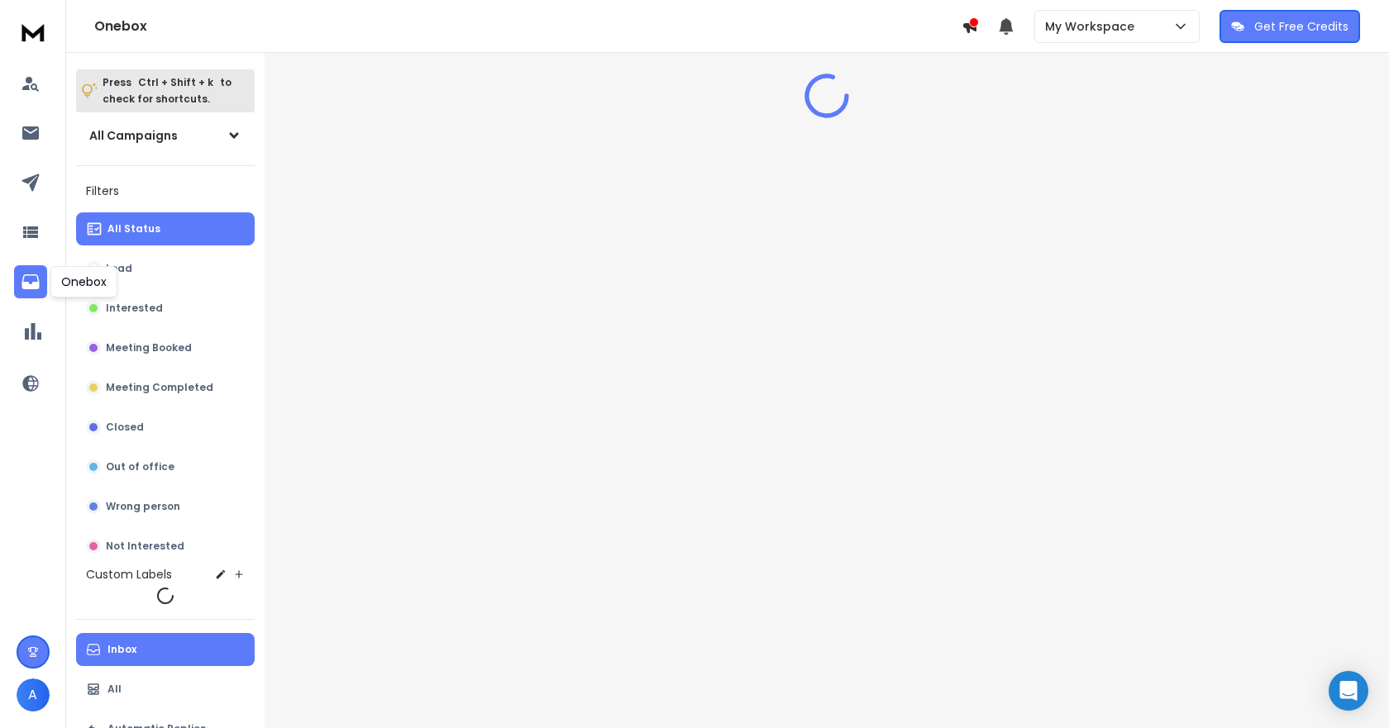
click at [40, 278] on icon at bounding box center [31, 282] width 20 height 20
